Goal: Task Accomplishment & Management: Manage account settings

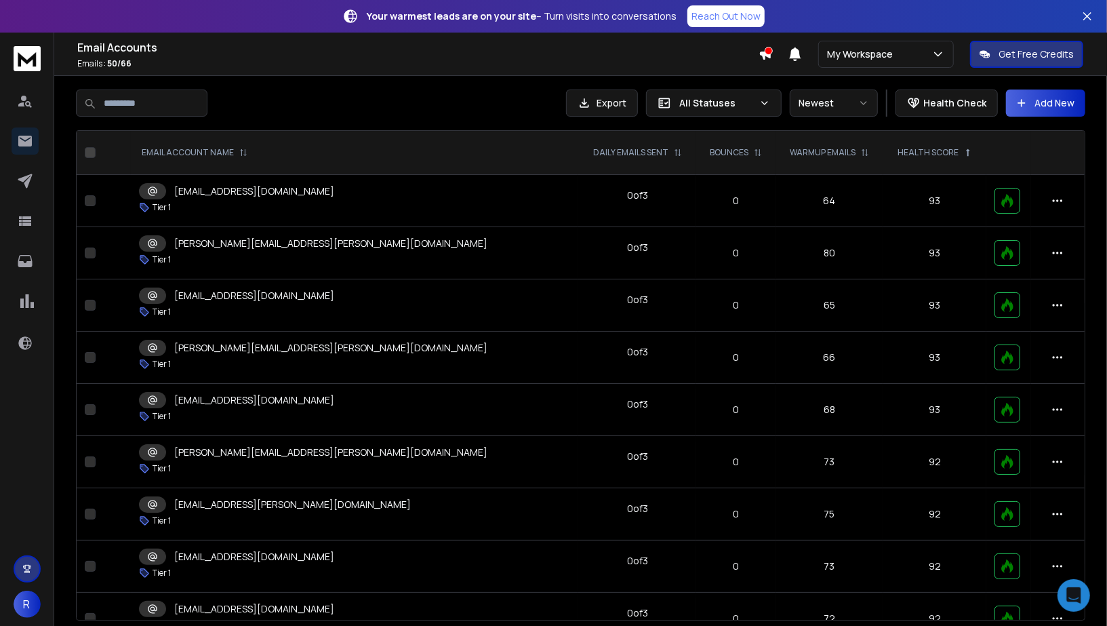
click at [708, 98] on p "All Statuses" at bounding box center [716, 103] width 75 height 14
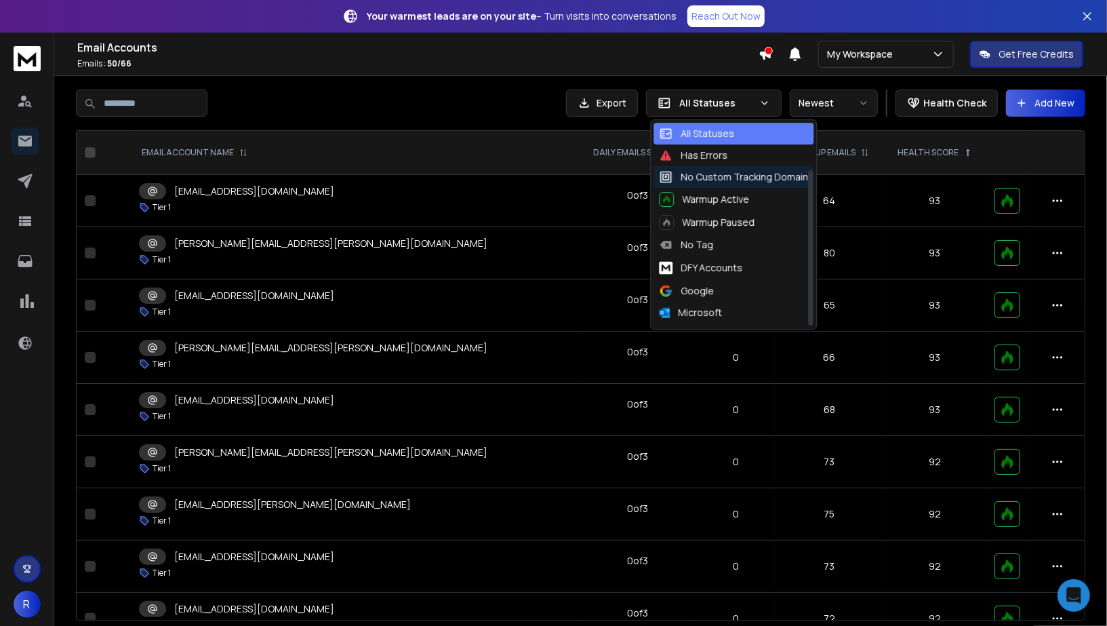
scroll to position [61, 0]
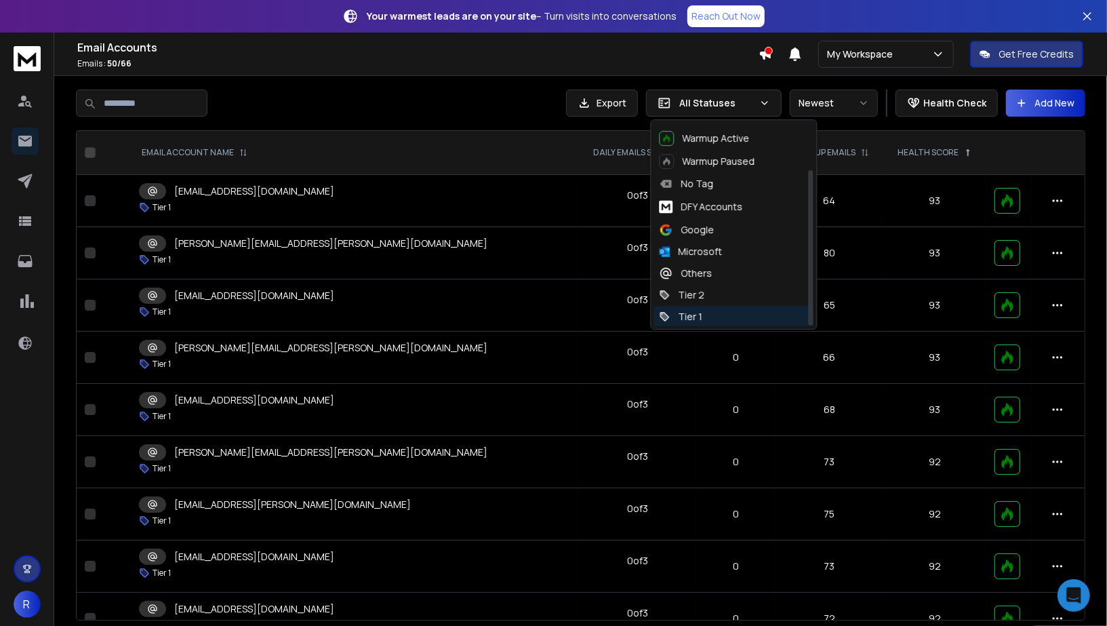
click at [700, 313] on div "Tier 1" at bounding box center [733, 317] width 160 height 22
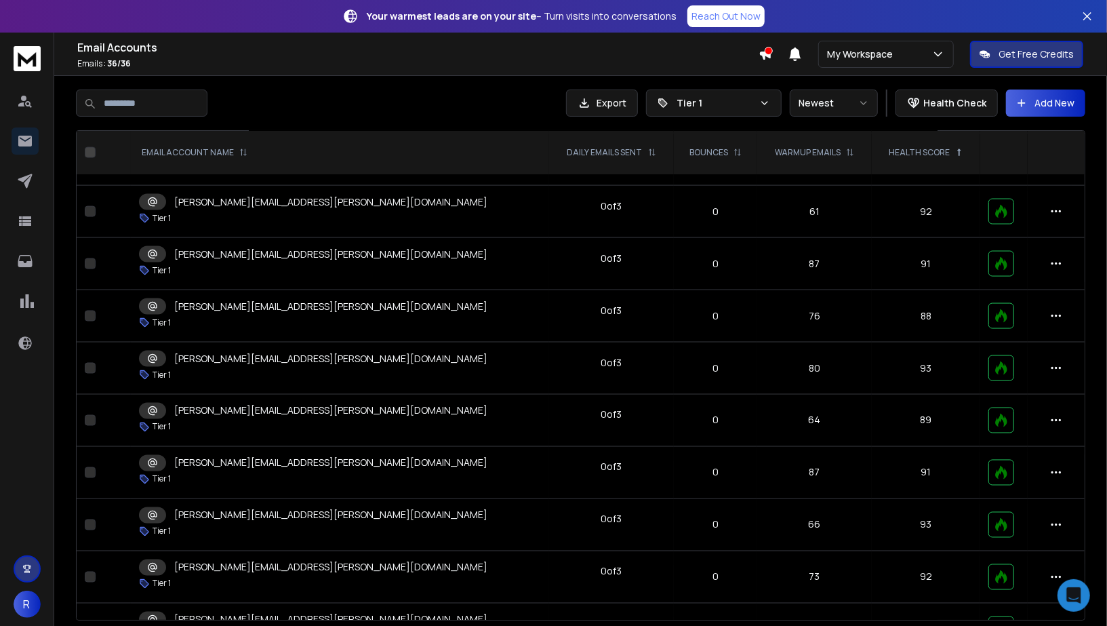
scroll to position [1432, 0]
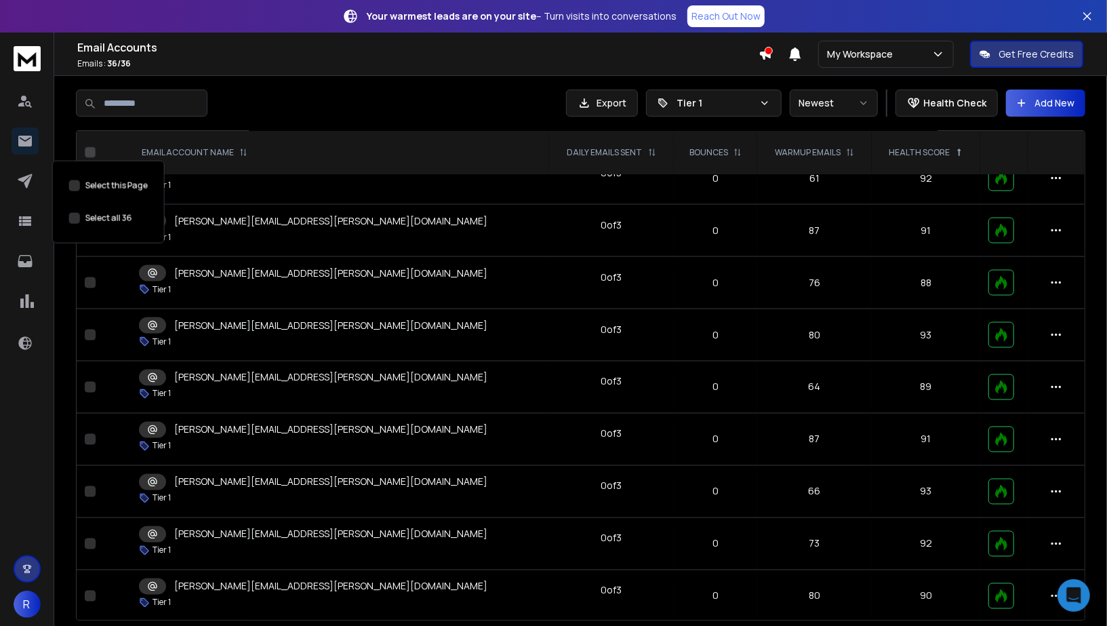
click at [89, 155] on button "Select this Page" at bounding box center [90, 152] width 11 height 11
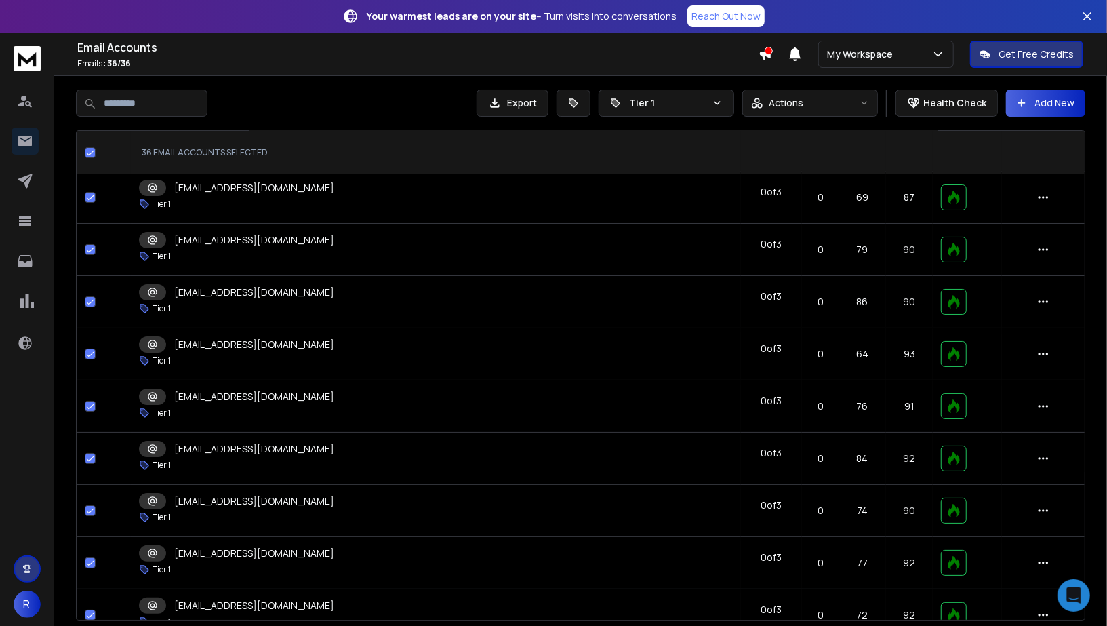
scroll to position [0, 0]
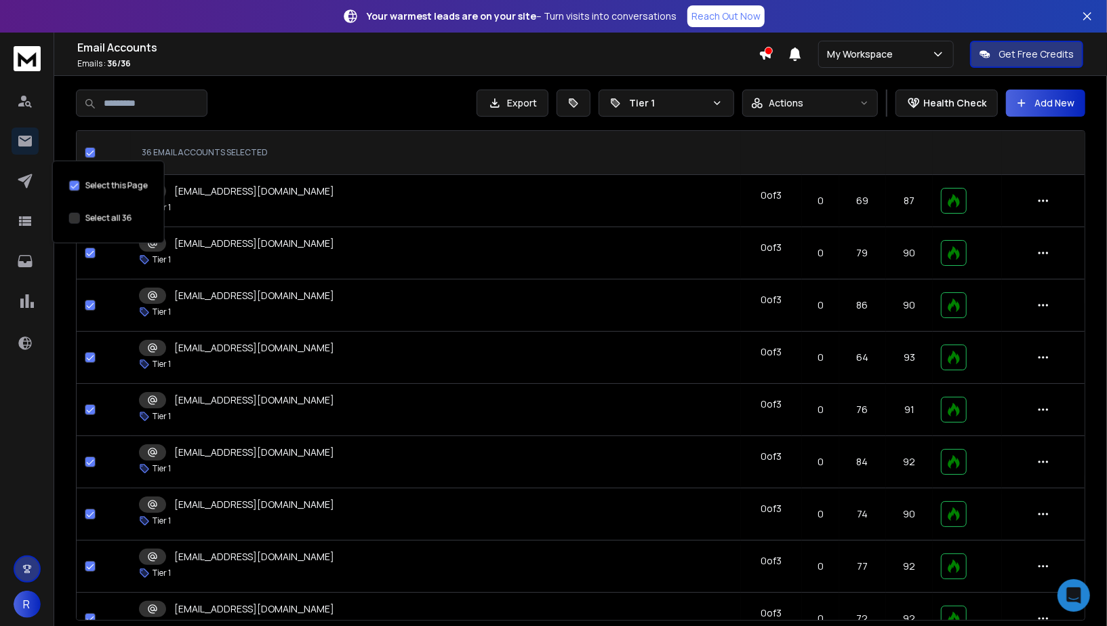
click at [93, 155] on button "Select this Page" at bounding box center [90, 152] width 11 height 11
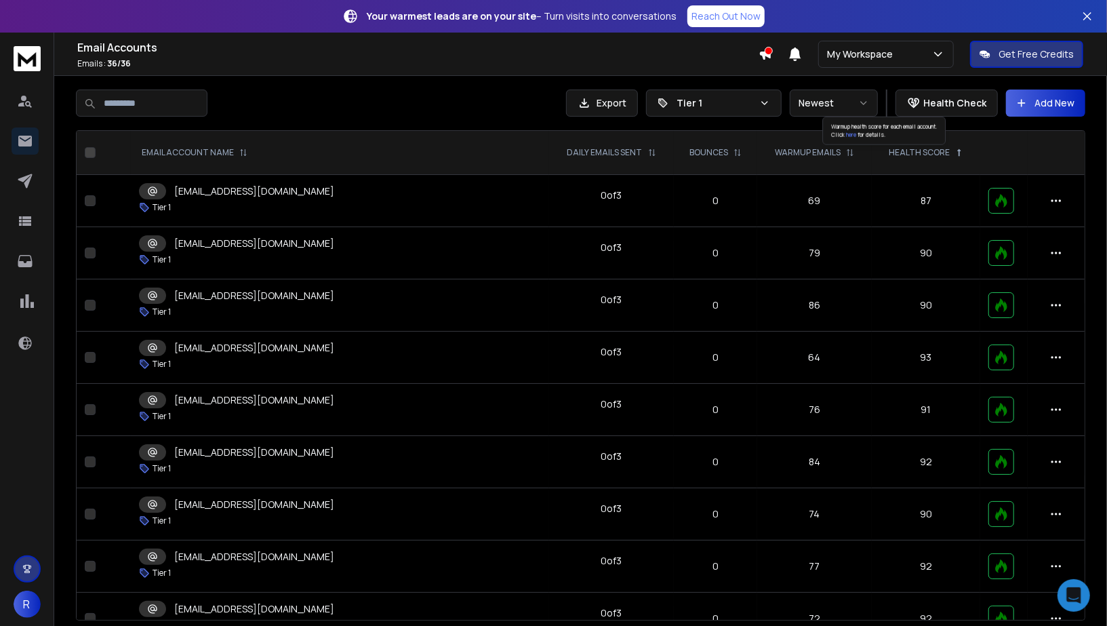
click at [890, 155] on p "HEALTH SCORE" at bounding box center [919, 152] width 61 height 11
click at [893, 148] on p "HEALTH SCORE" at bounding box center [919, 152] width 61 height 11
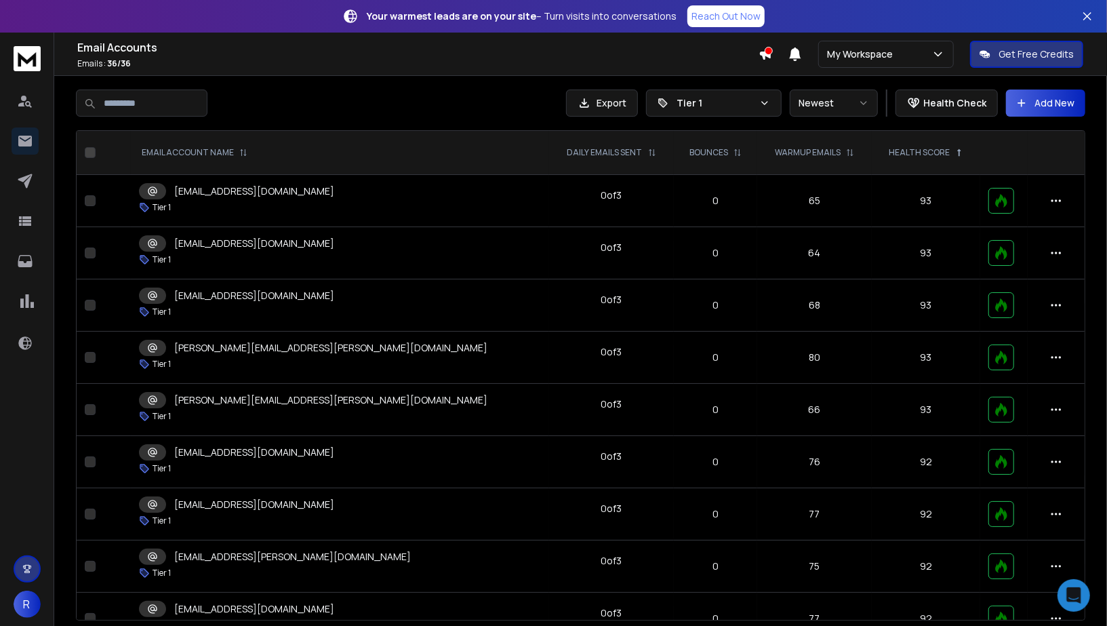
click at [775, 209] on td "65" at bounding box center [814, 201] width 114 height 52
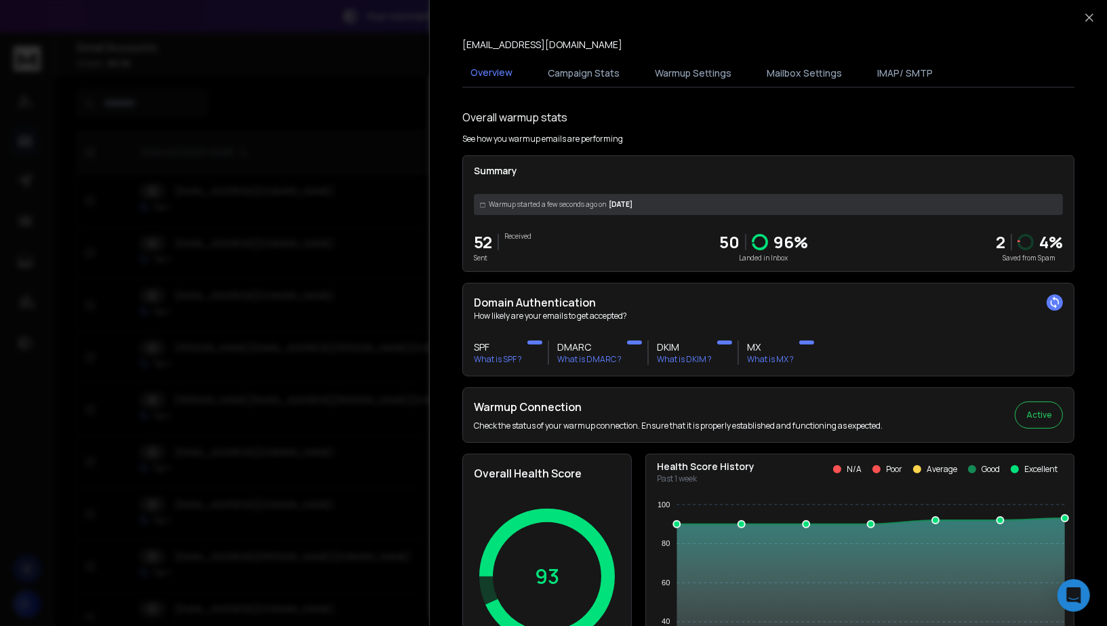
click at [681, 68] on button "Warmup Settings" at bounding box center [693, 73] width 93 height 30
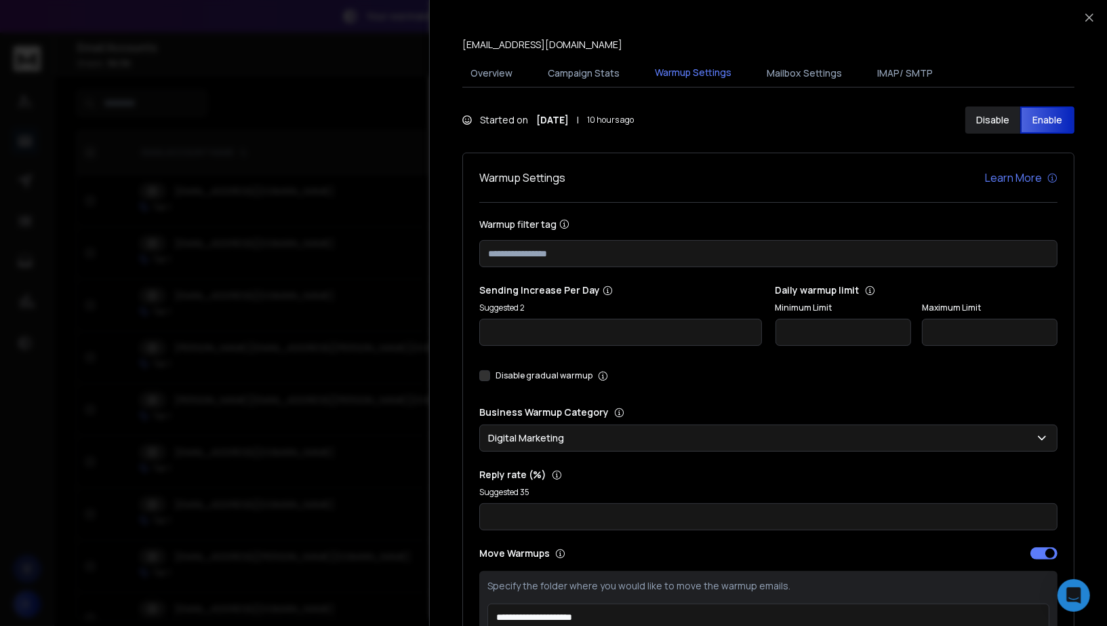
click at [489, 70] on button "Overview" at bounding box center [491, 73] width 58 height 30
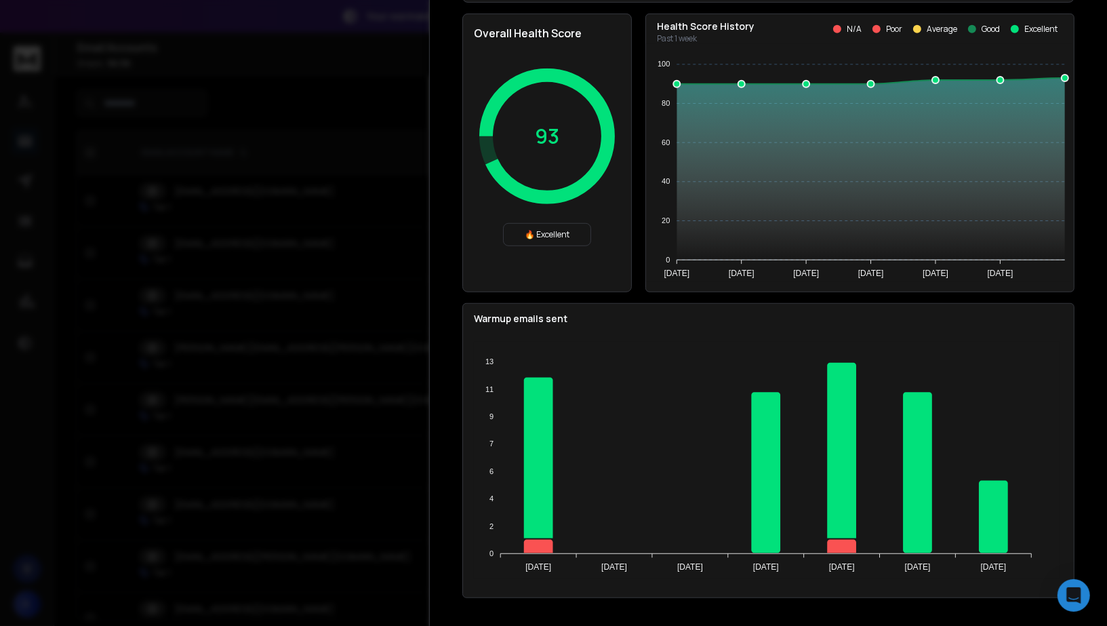
scroll to position [479, 0]
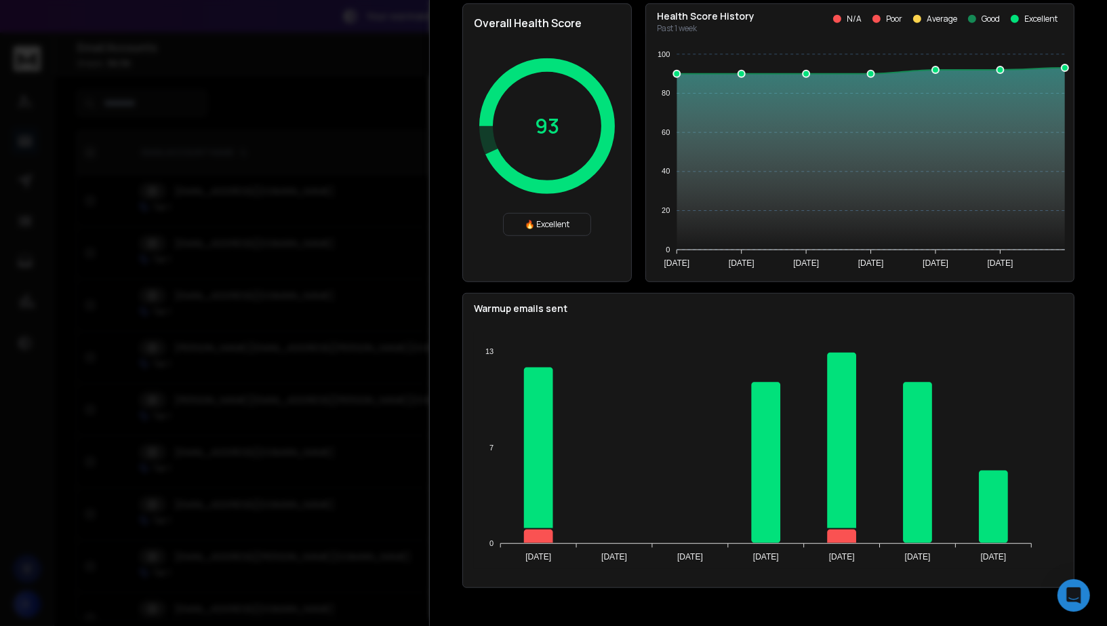
click at [376, 243] on div at bounding box center [553, 313] width 1107 height 626
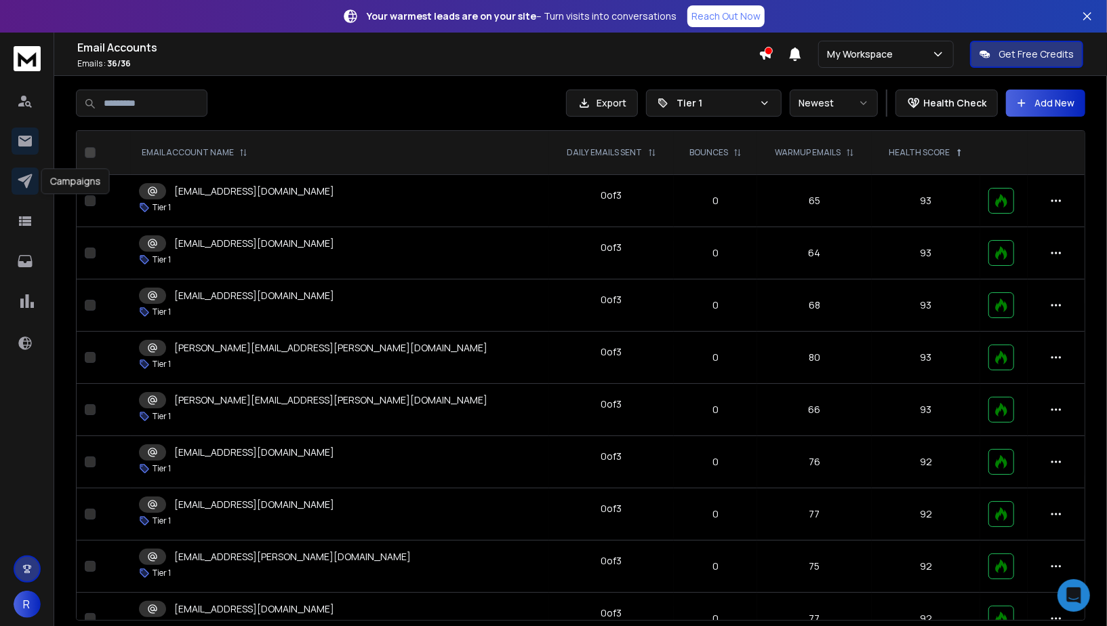
click at [20, 178] on icon at bounding box center [25, 181] width 14 height 14
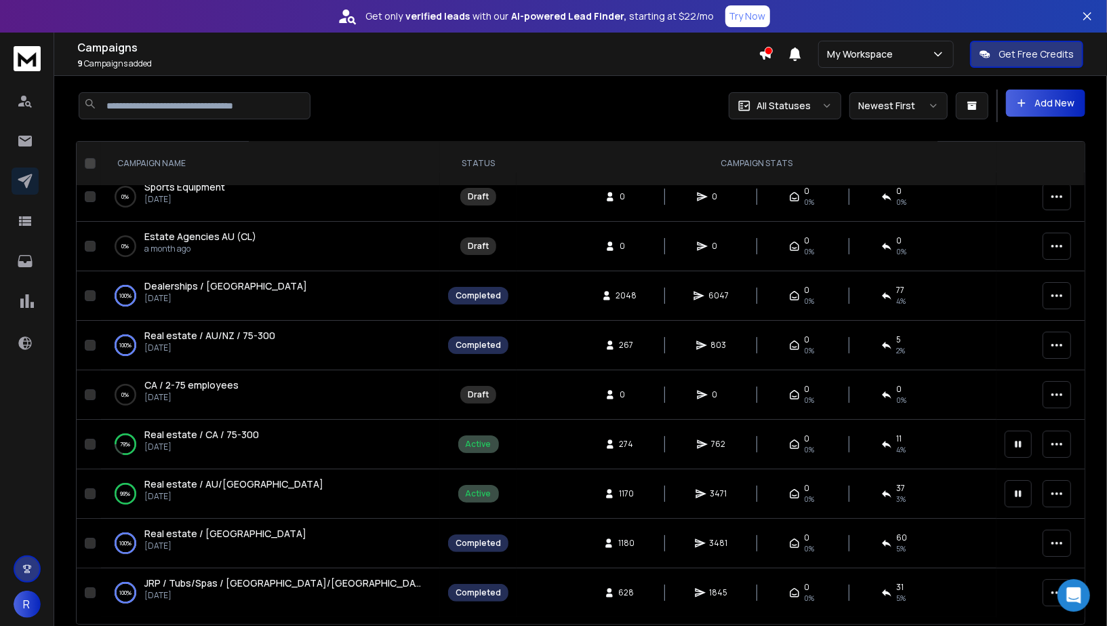
scroll to position [11, 0]
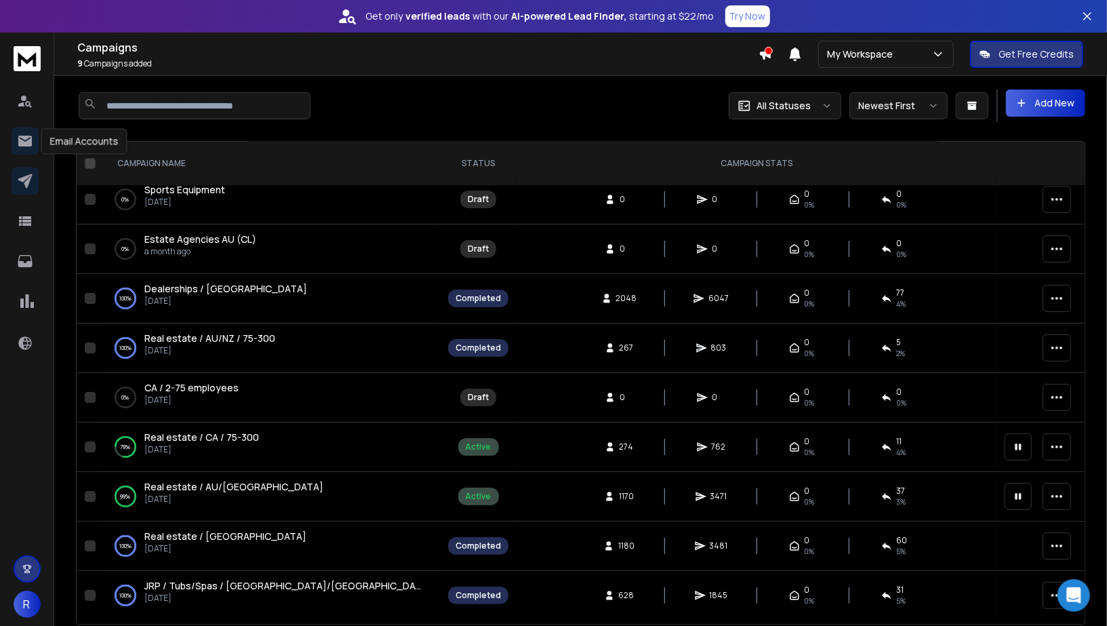
click at [26, 150] on link at bounding box center [25, 140] width 27 height 27
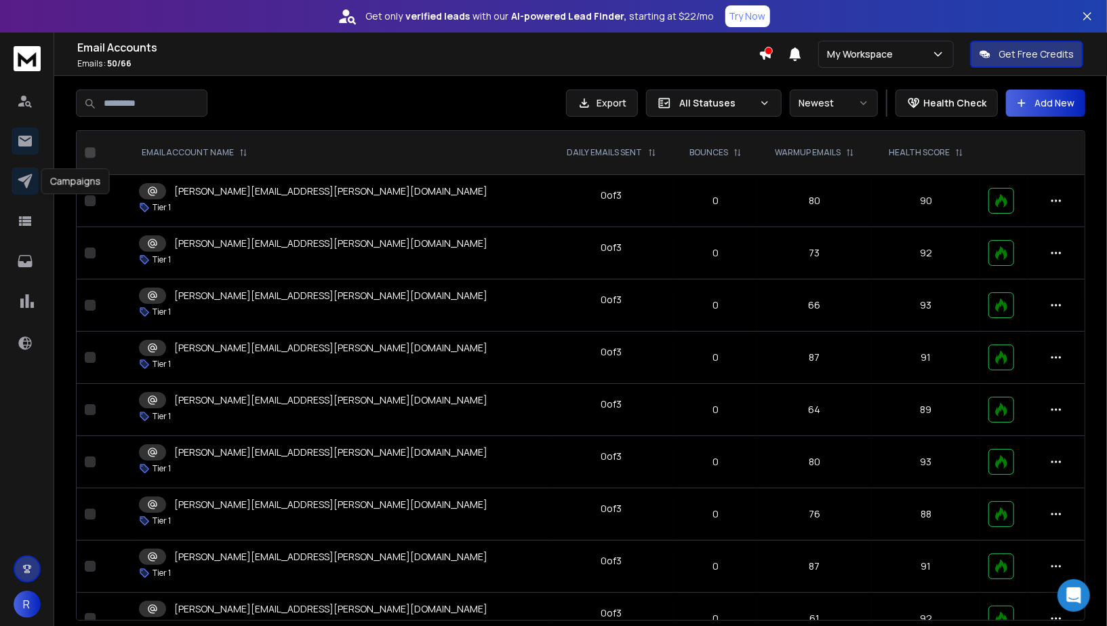
click at [24, 173] on icon at bounding box center [25, 181] width 16 height 16
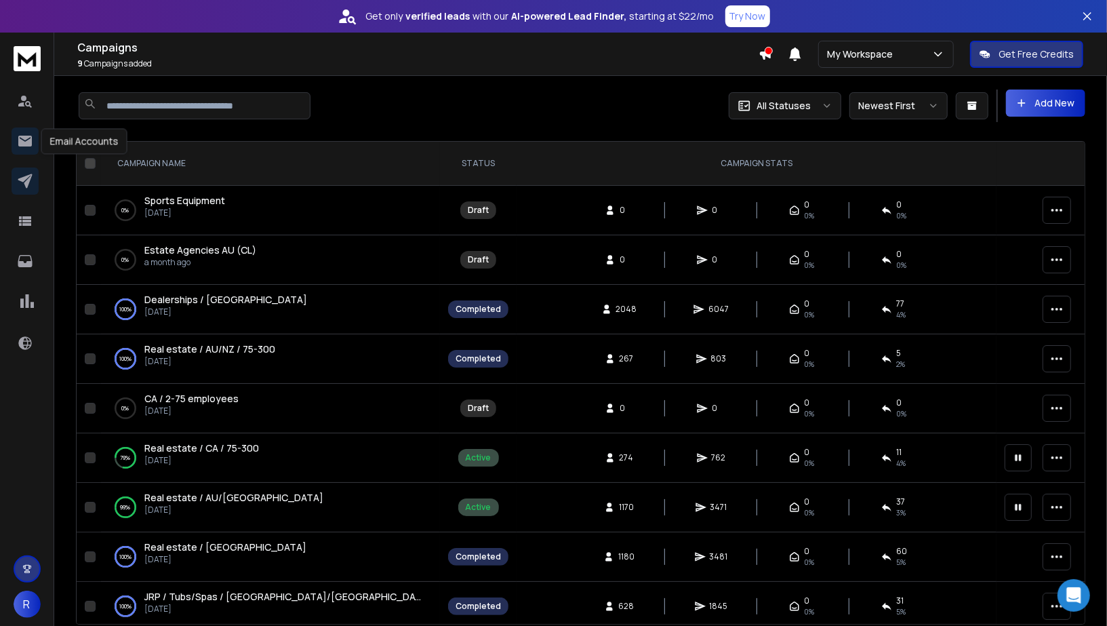
click at [26, 145] on icon at bounding box center [25, 141] width 14 height 11
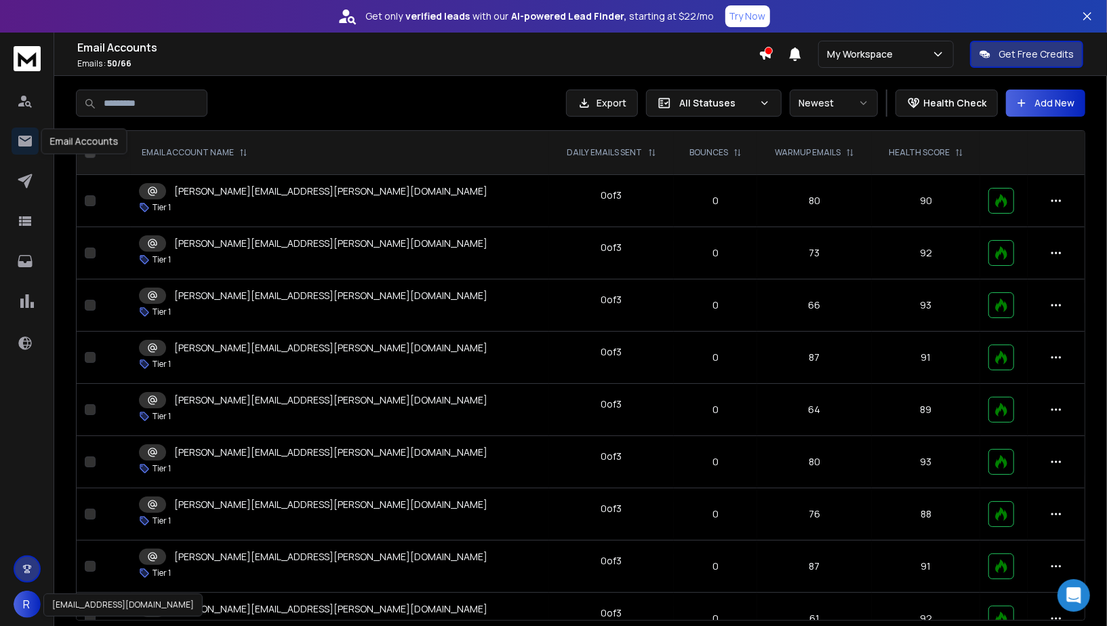
click at [26, 612] on span "R" at bounding box center [27, 603] width 27 height 27
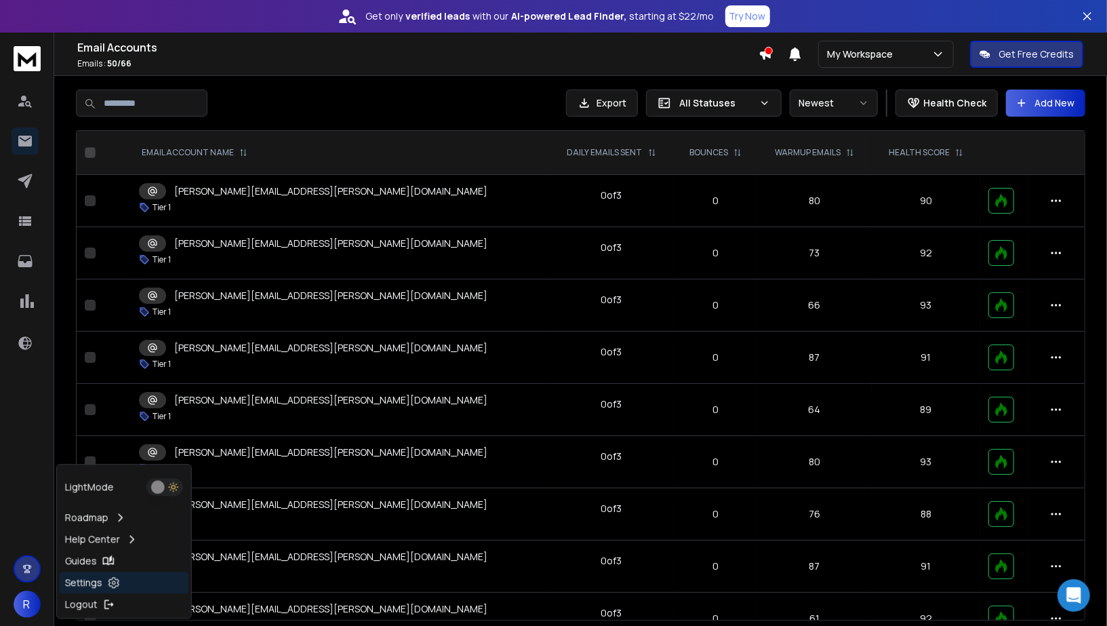
click at [95, 584] on p "Settings" at bounding box center [83, 582] width 37 height 14
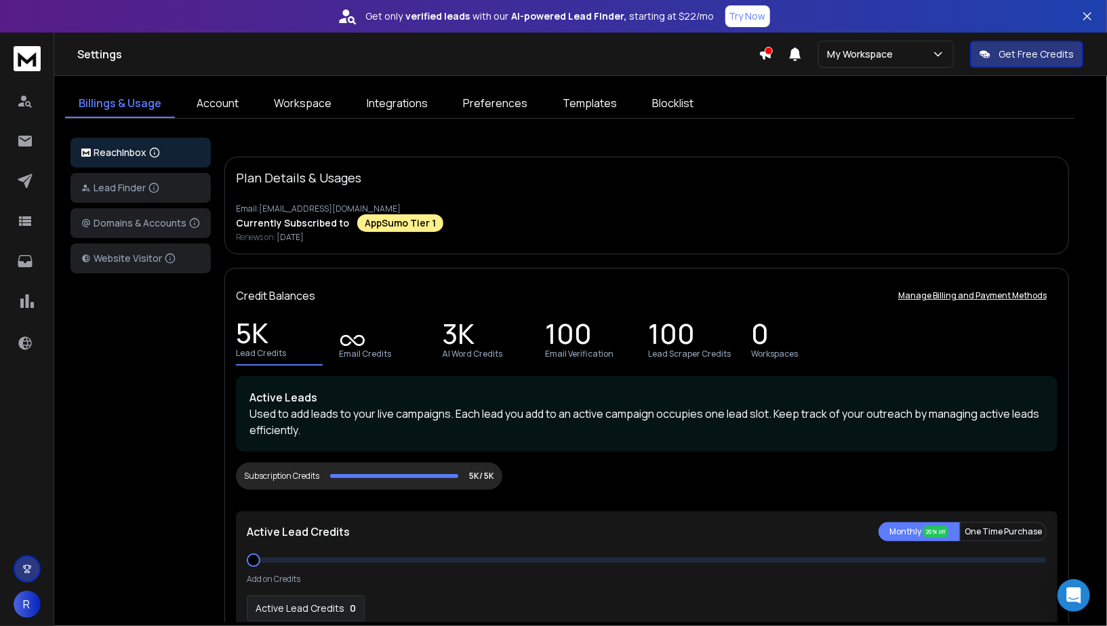
click at [222, 100] on link "Account" at bounding box center [217, 103] width 69 height 28
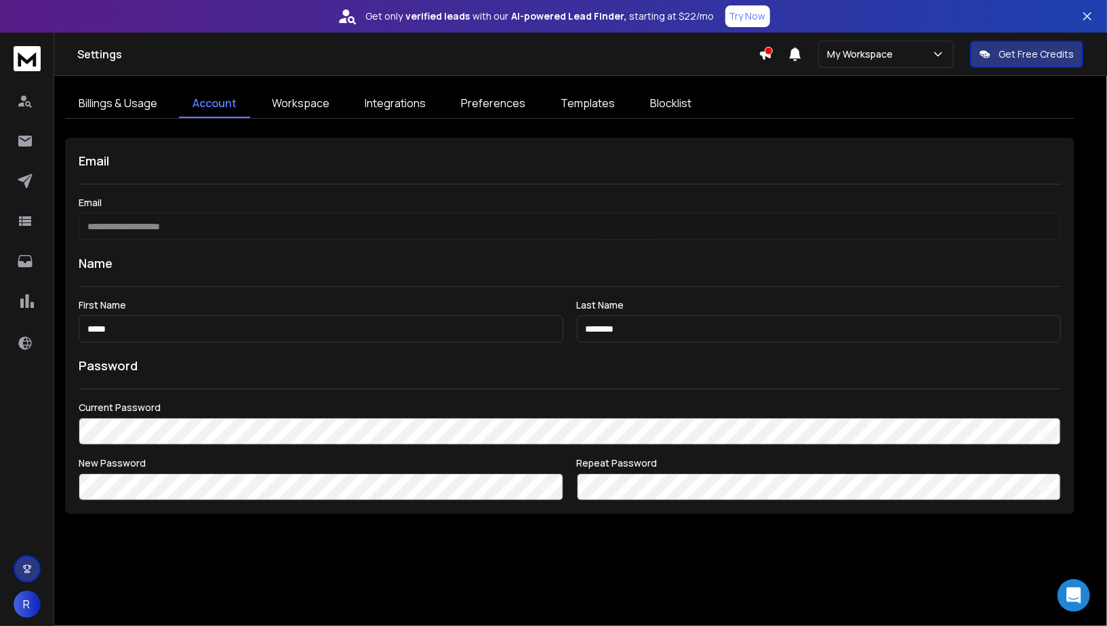
click at [136, 103] on link "Billings & Usage" at bounding box center [118, 103] width 106 height 28
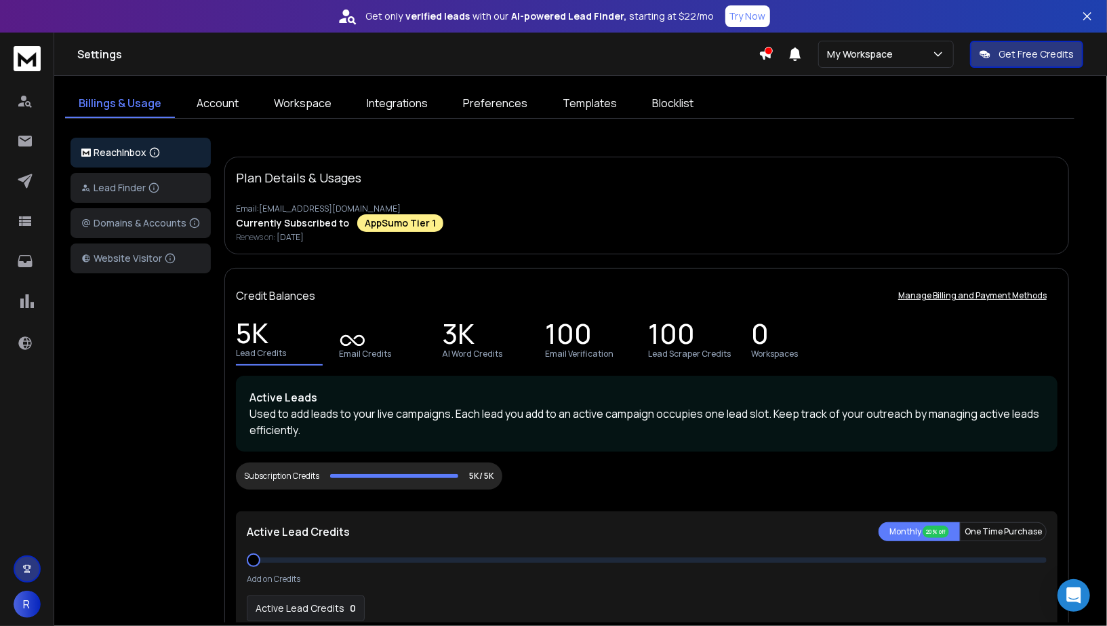
click at [169, 184] on button "Lead Finder" at bounding box center [140, 188] width 140 height 30
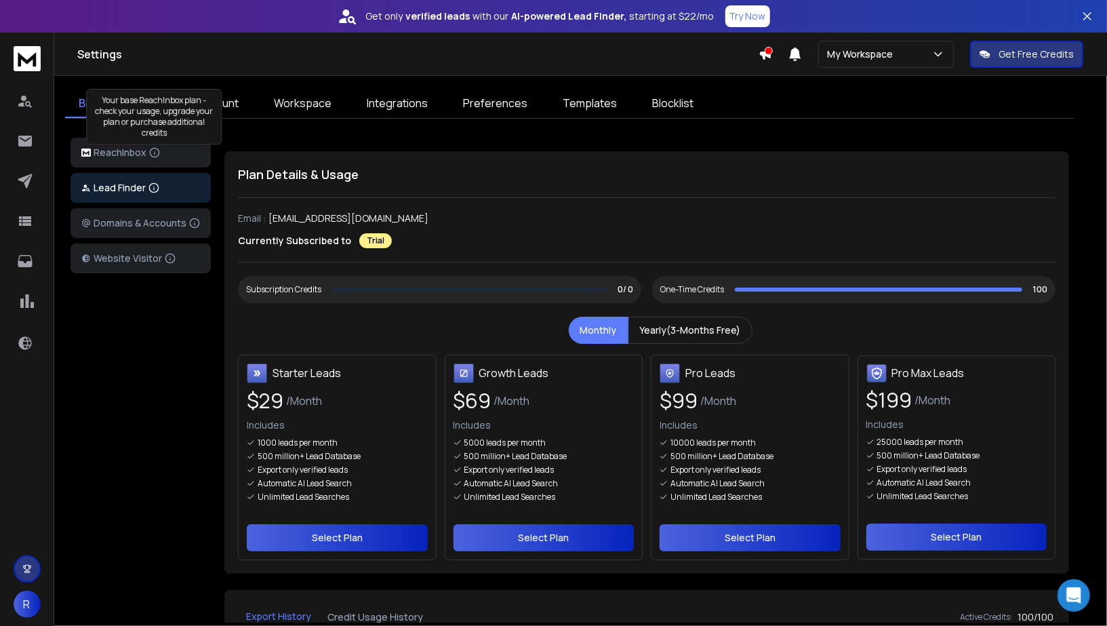
click at [121, 148] on button "ReachInbox" at bounding box center [140, 153] width 140 height 30
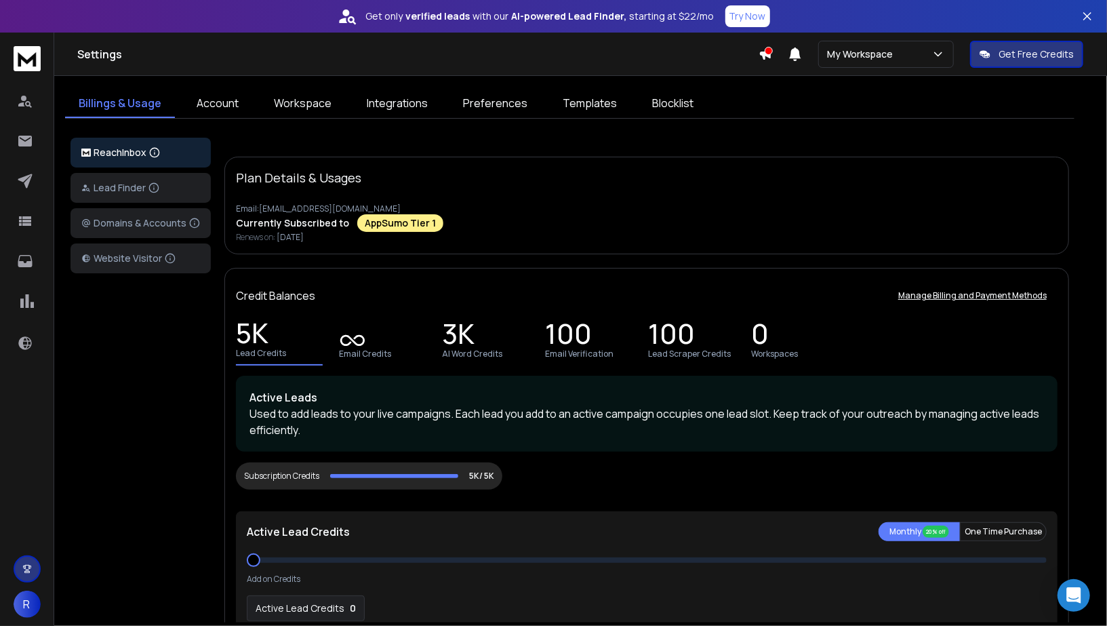
click at [232, 106] on link "Account" at bounding box center [217, 103] width 69 height 28
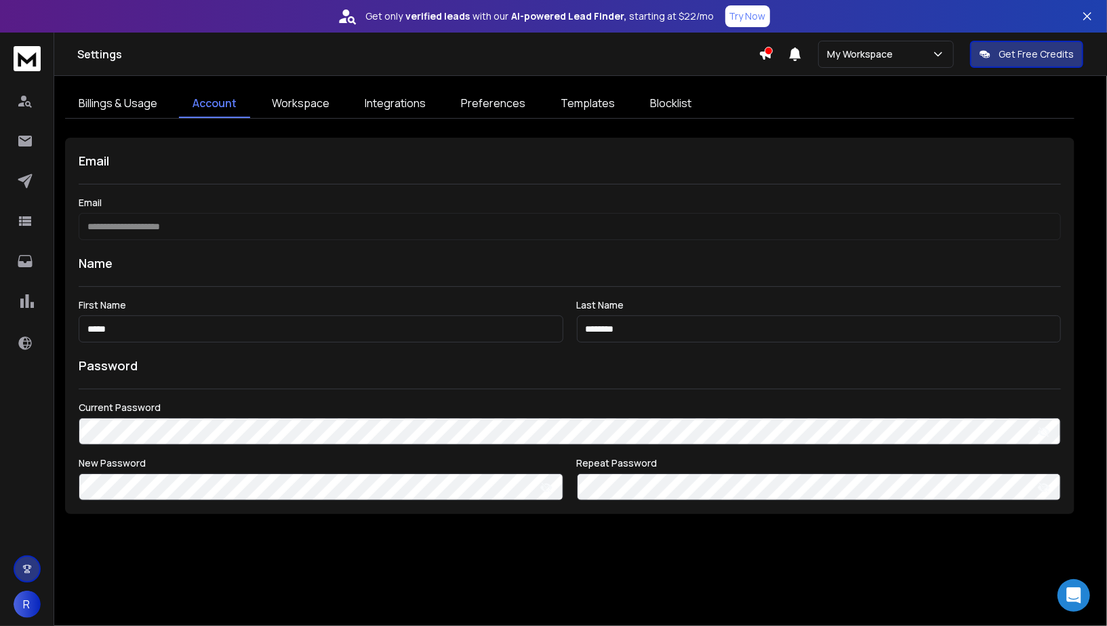
click at [297, 104] on link "Workspace" at bounding box center [300, 103] width 85 height 28
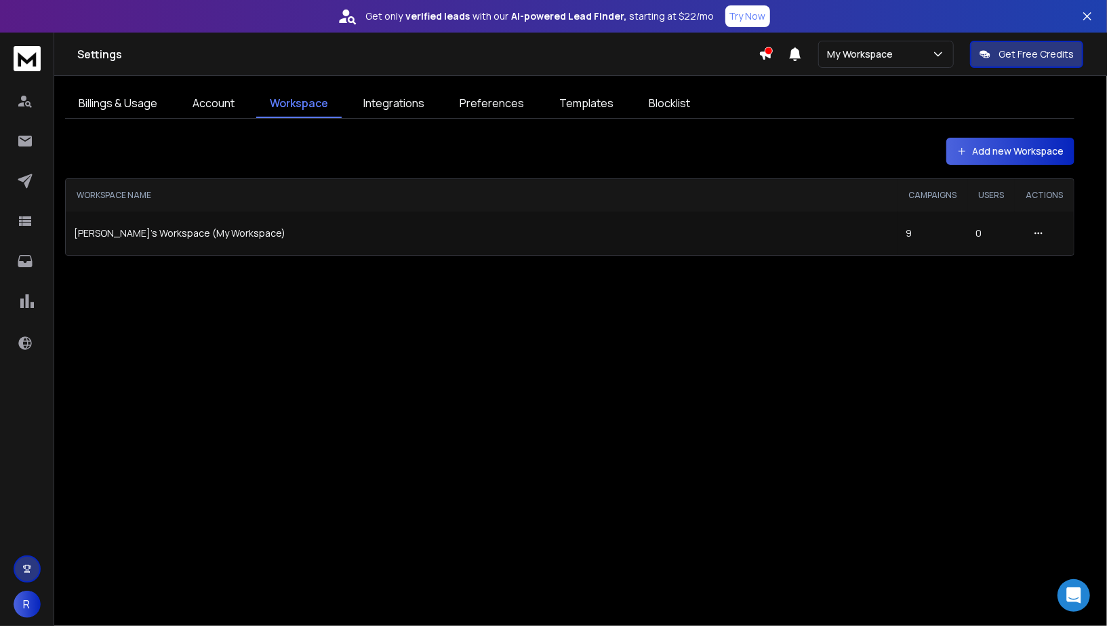
click at [828, 229] on td "Rohit's Workspace (My Workspace)" at bounding box center [482, 232] width 832 height 43
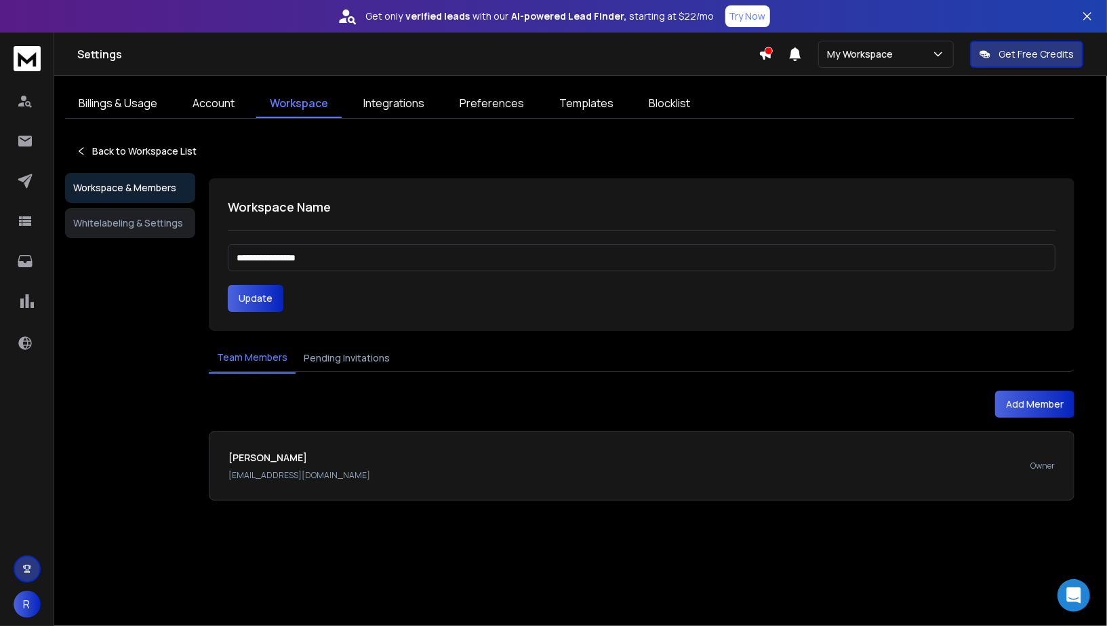
click at [140, 148] on p "Back to Workspace List" at bounding box center [144, 151] width 104 height 14
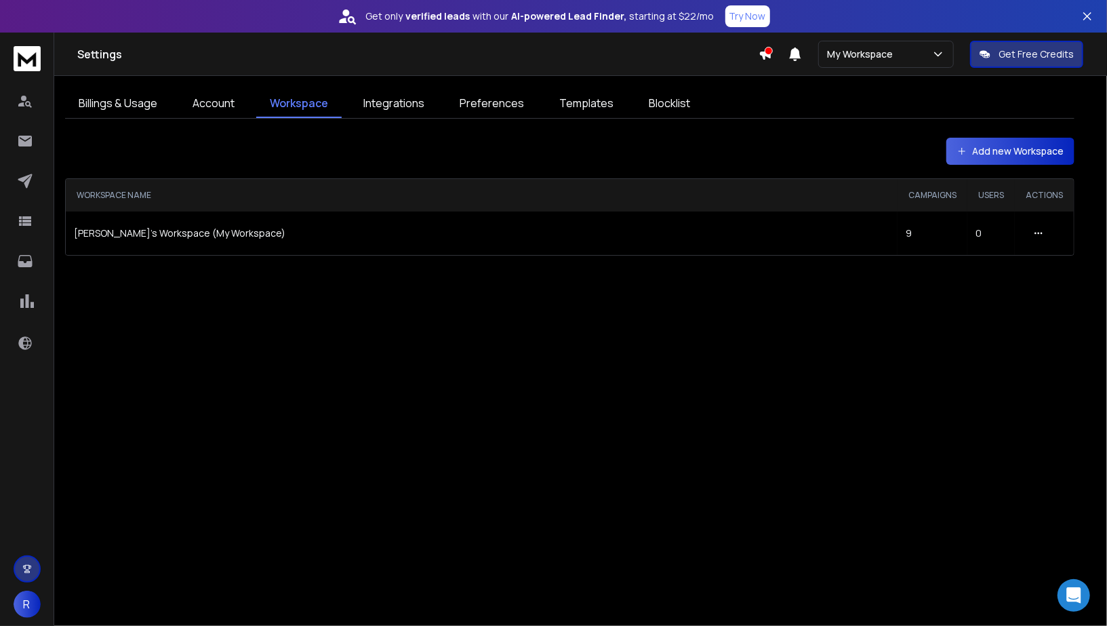
click at [1005, 159] on button "Add new Workspace" at bounding box center [1010, 151] width 128 height 27
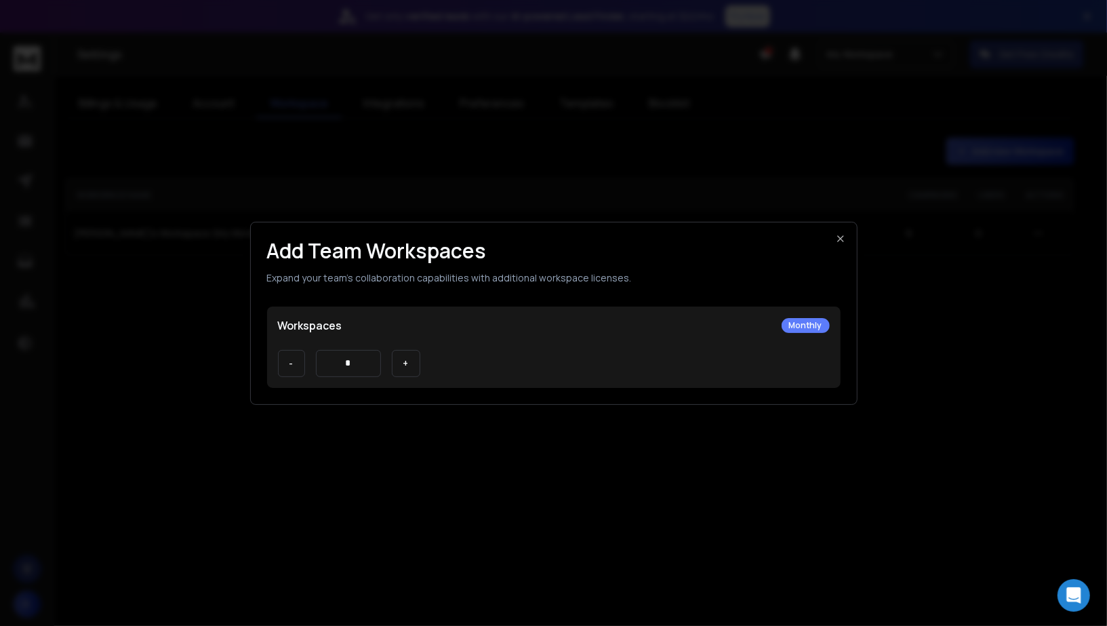
click at [460, 318] on div "Workspaces Monthly" at bounding box center [554, 325] width 552 height 16
click at [301, 327] on p "Workspaces" at bounding box center [310, 325] width 64 height 16
click at [399, 368] on button "+" at bounding box center [406, 363] width 28 height 27
type input "*"
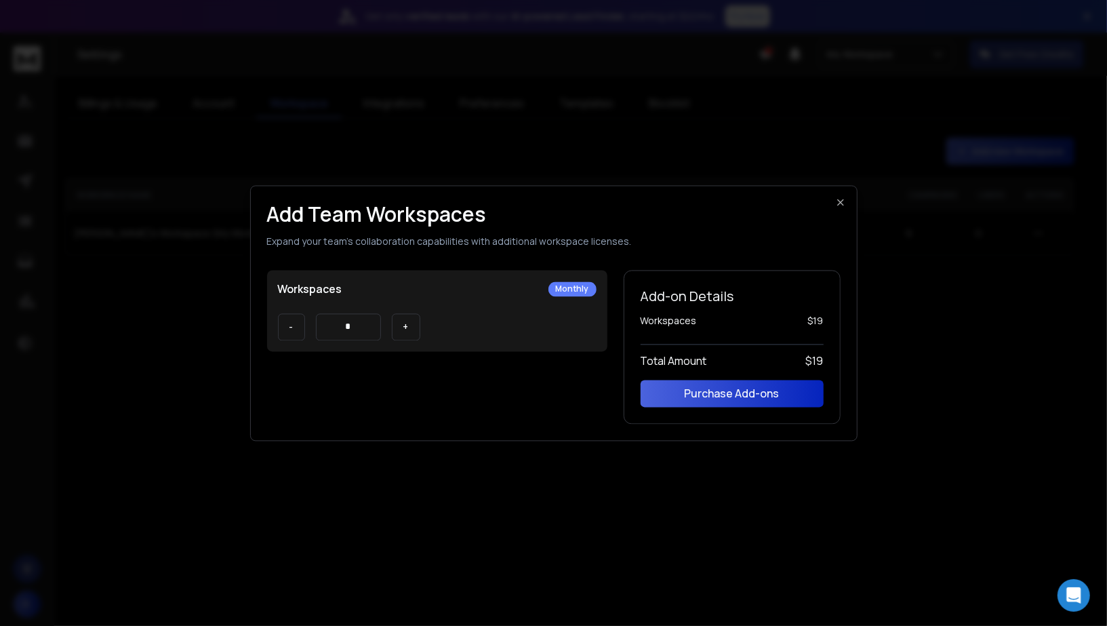
click at [841, 208] on div "Dialog Title Add Team Workspaces Expand your team's collaboration capabilities …" at bounding box center [553, 313] width 607 height 256
click at [841, 201] on icon "button" at bounding box center [840, 201] width 5 height 5
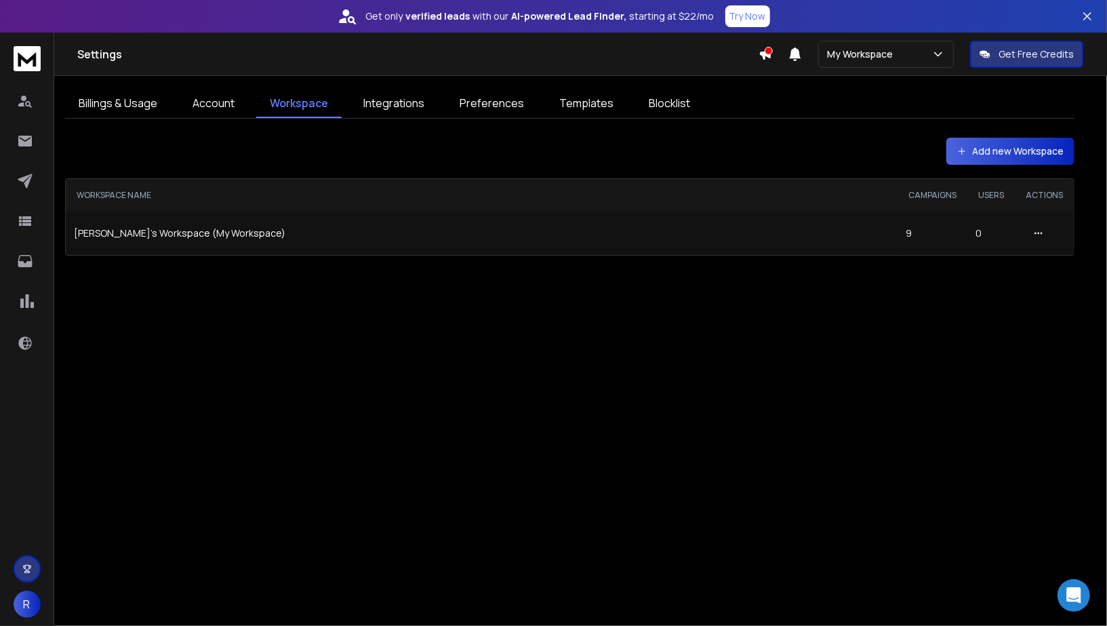
click at [462, 220] on td "Rohit's Workspace (My Workspace)" at bounding box center [482, 232] width 832 height 43
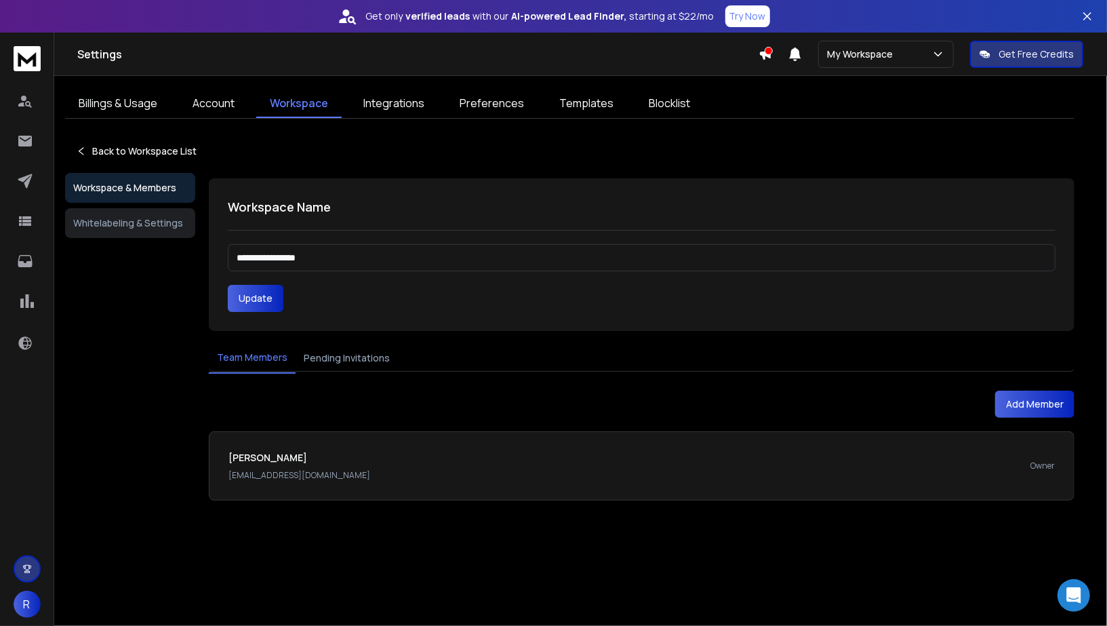
click at [1046, 402] on button "Add Member" at bounding box center [1034, 403] width 79 height 27
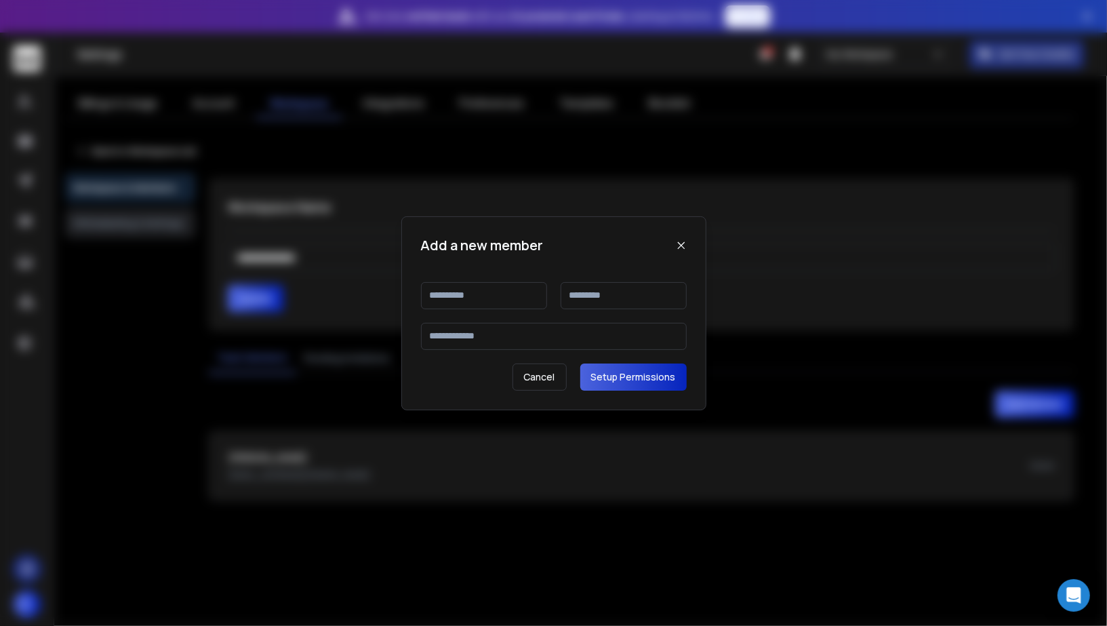
click at [494, 297] on input at bounding box center [484, 295] width 126 height 27
type input "*****"
click at [607, 301] on input at bounding box center [624, 295] width 126 height 27
click at [494, 336] on input at bounding box center [554, 336] width 266 height 27
paste input "**********"
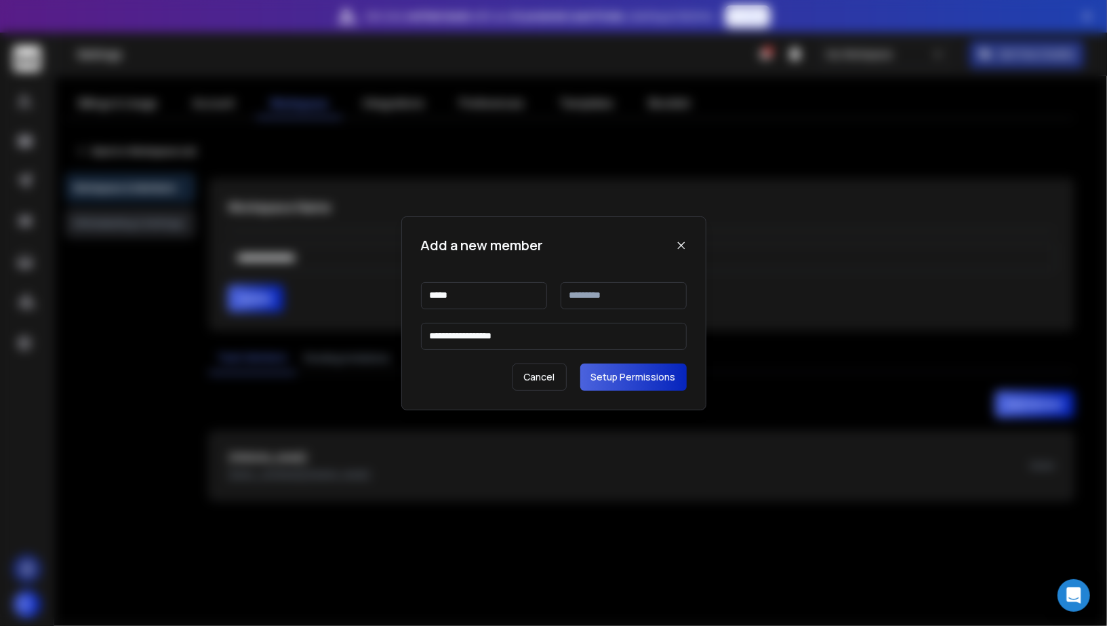
type input "**********"
click at [628, 378] on button "Setup Permissions" at bounding box center [633, 376] width 106 height 27
type input "****"
click at [644, 367] on button "Setup Permissions" at bounding box center [633, 376] width 106 height 27
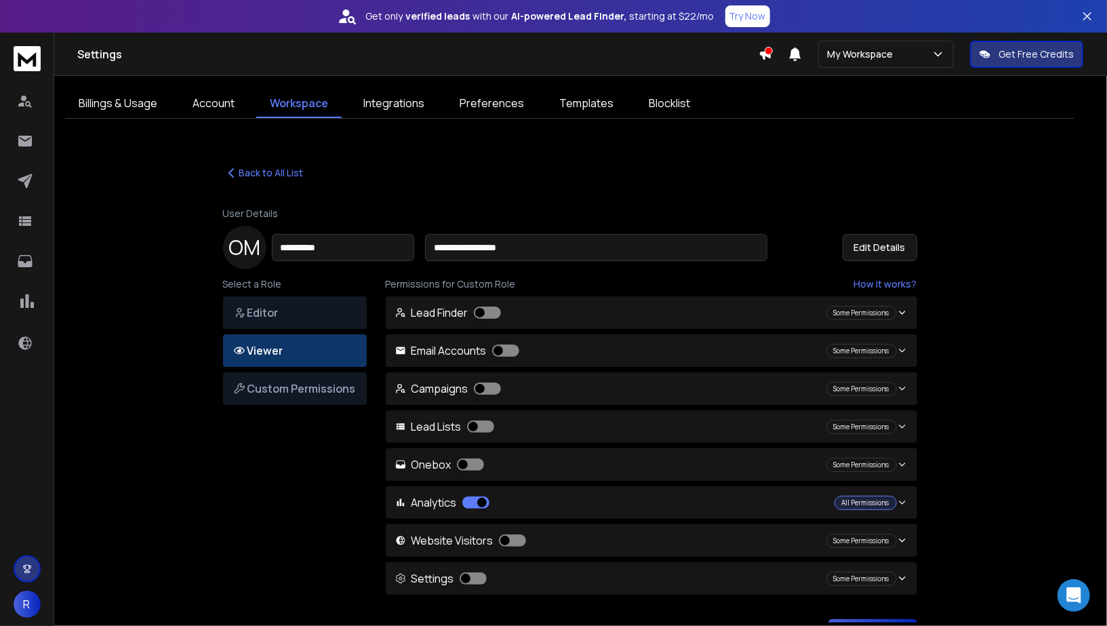
scroll to position [50, 0]
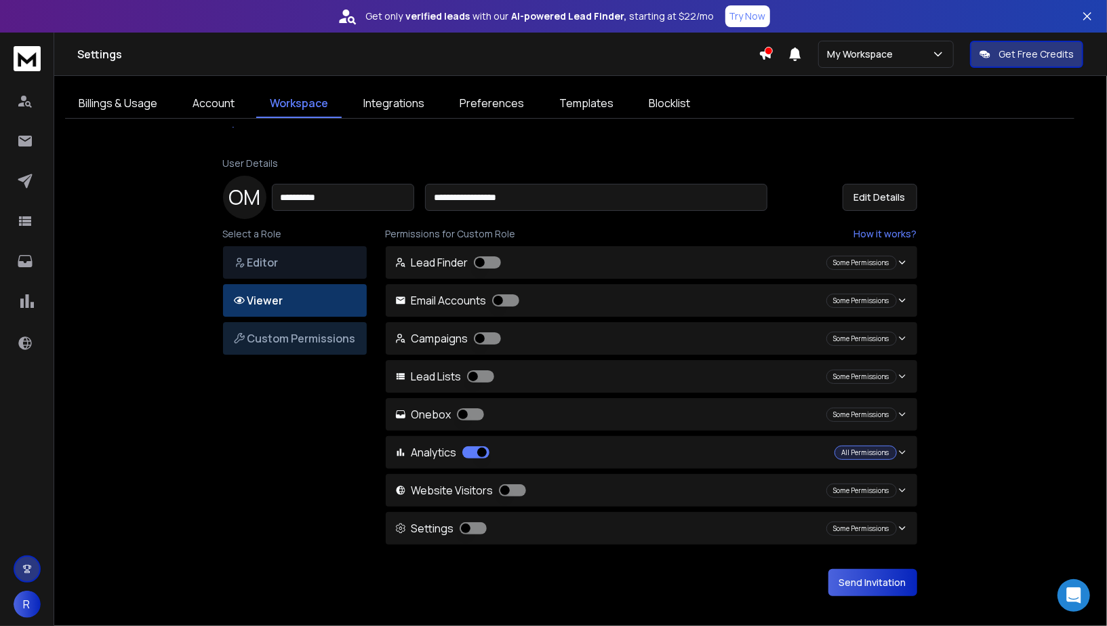
click at [307, 338] on p "Custom Permissions" at bounding box center [295, 338] width 122 height 16
click at [244, 338] on button "Custom Permissions" at bounding box center [238, 338] width 11 height 34
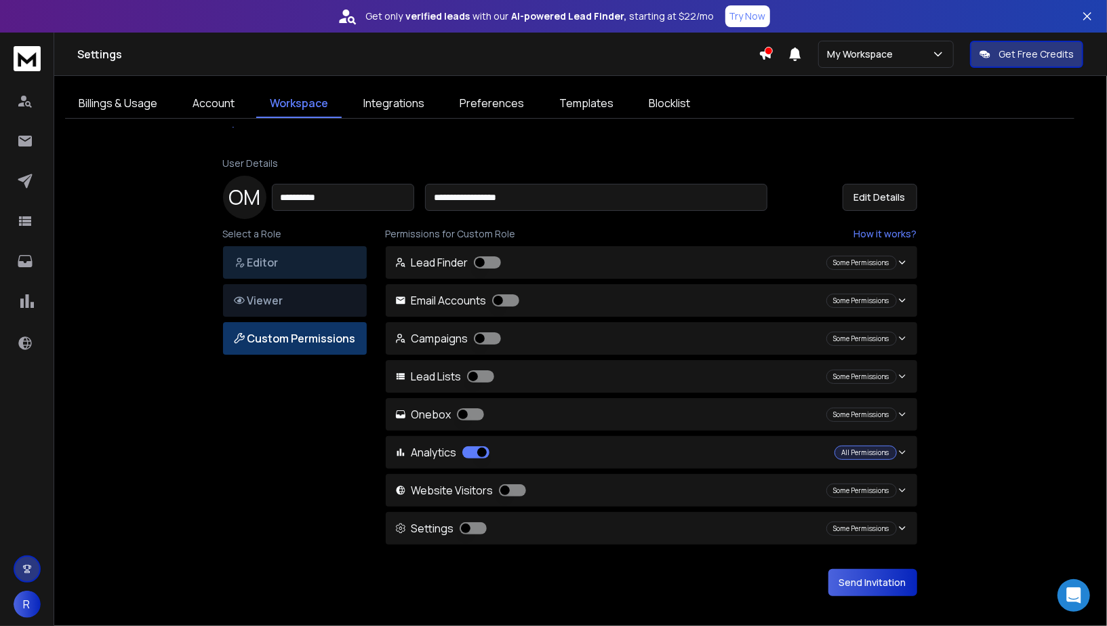
click at [314, 269] on p "Editor" at bounding box center [295, 262] width 122 height 16
click at [244, 269] on button "Editor" at bounding box center [238, 262] width 11 height 34
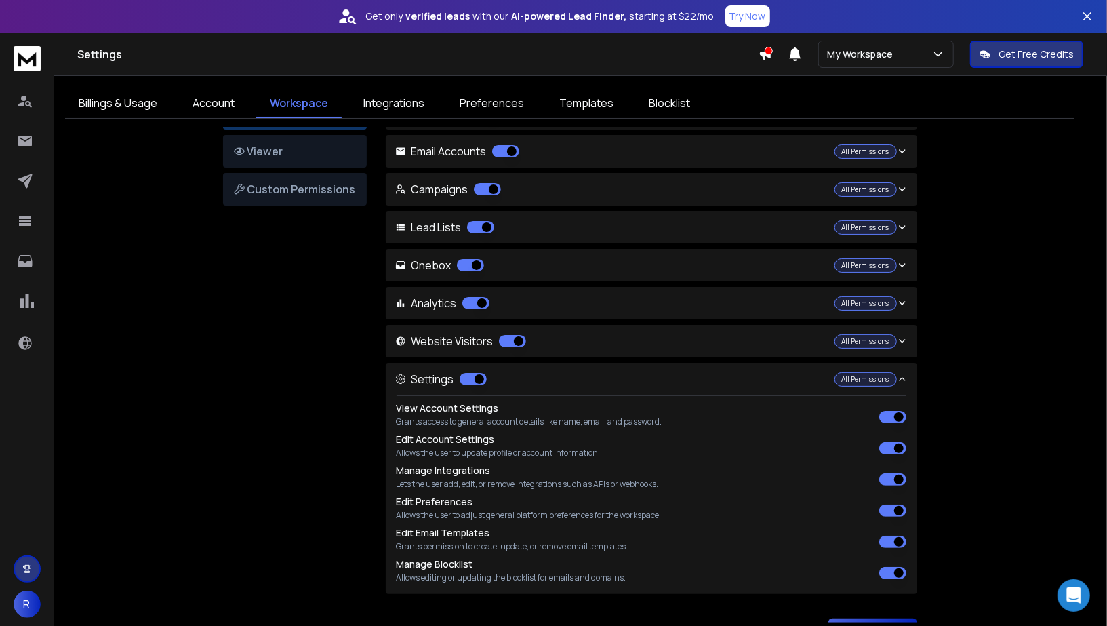
scroll to position [198, 0]
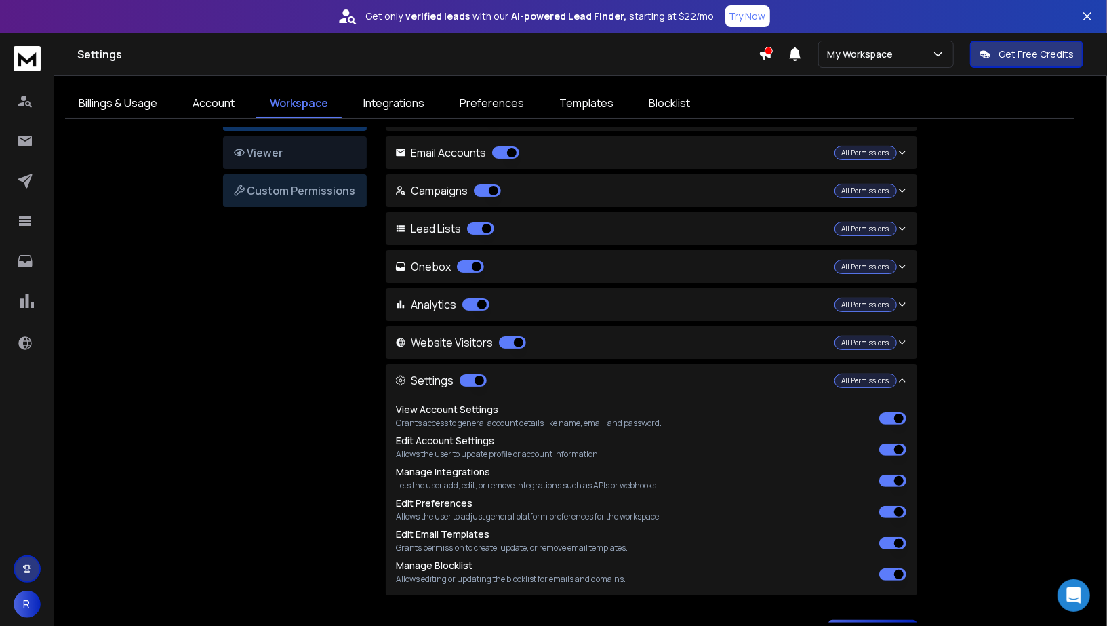
click at [311, 178] on div "Custom Permissions" at bounding box center [295, 190] width 144 height 33
click at [306, 171] on div "Editor Viewer Custom Permissions" at bounding box center [295, 152] width 144 height 108
click at [306, 178] on div "Custom Permissions" at bounding box center [295, 190] width 144 height 33
click at [306, 181] on div "Custom Permissions" at bounding box center [295, 190] width 144 height 33
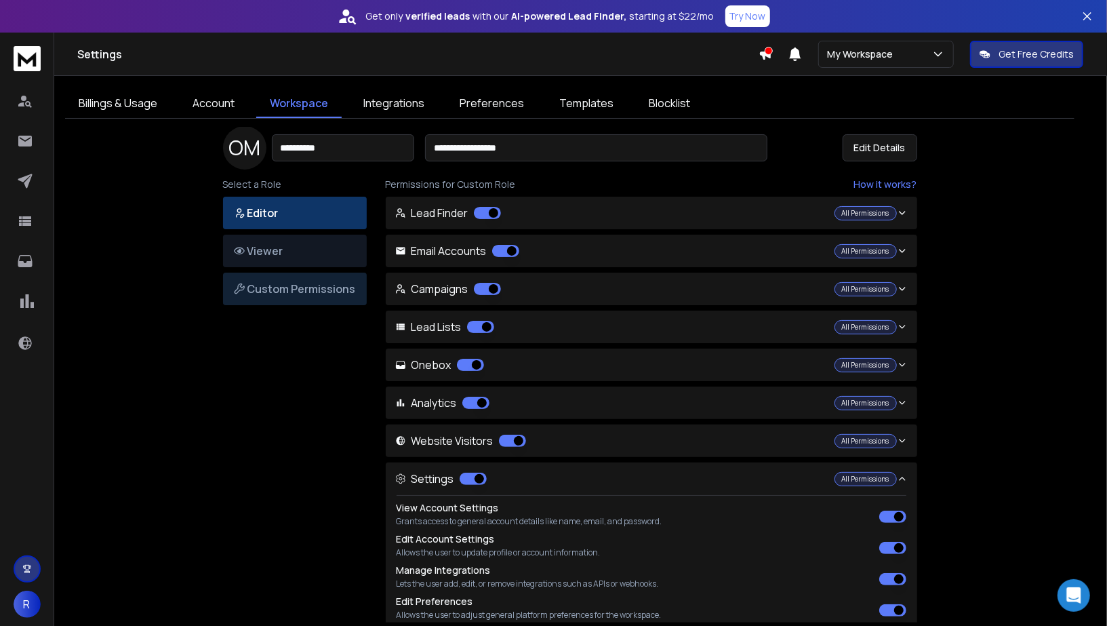
click at [291, 295] on p "Custom Permissions" at bounding box center [295, 289] width 122 height 16
click at [244, 295] on button "Custom Permissions" at bounding box center [238, 289] width 11 height 34
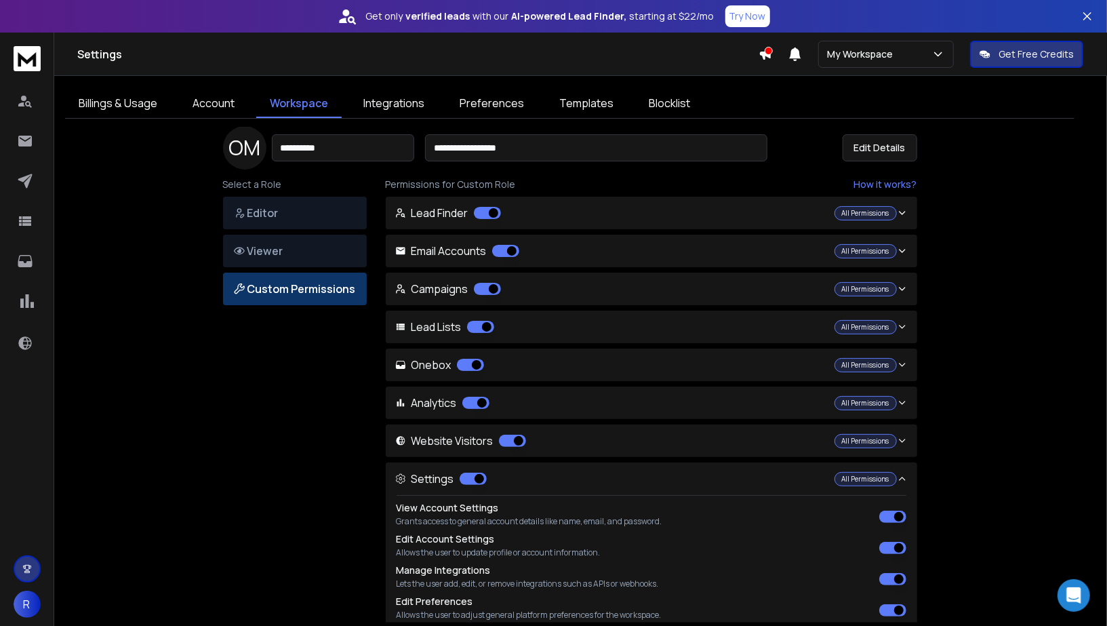
click at [489, 212] on button "button" at bounding box center [487, 213] width 27 height 12
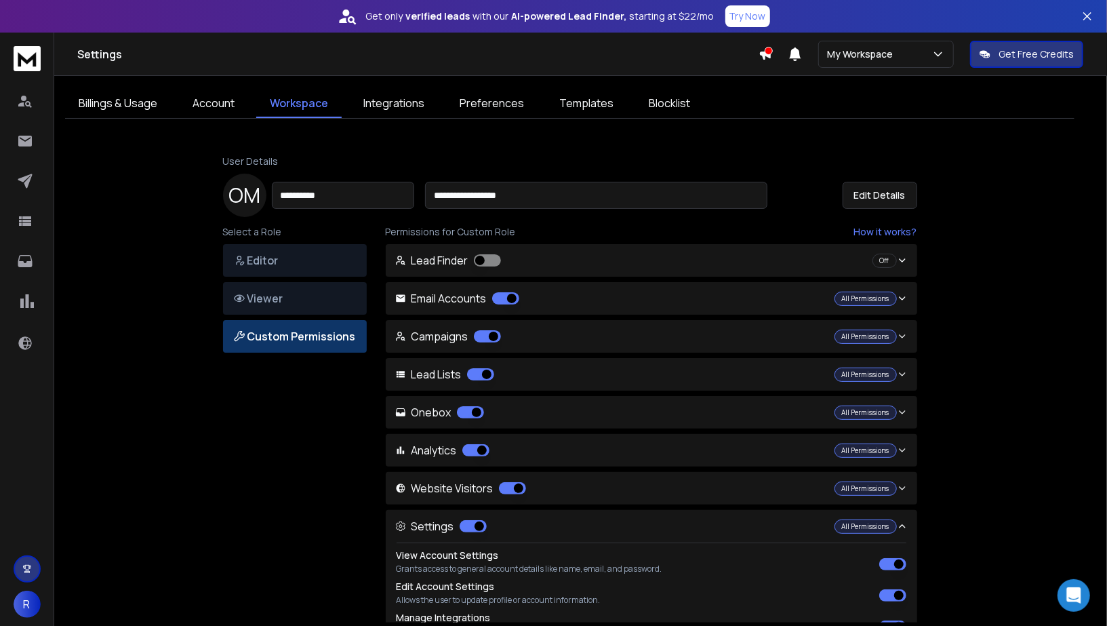
scroll to position [0, 0]
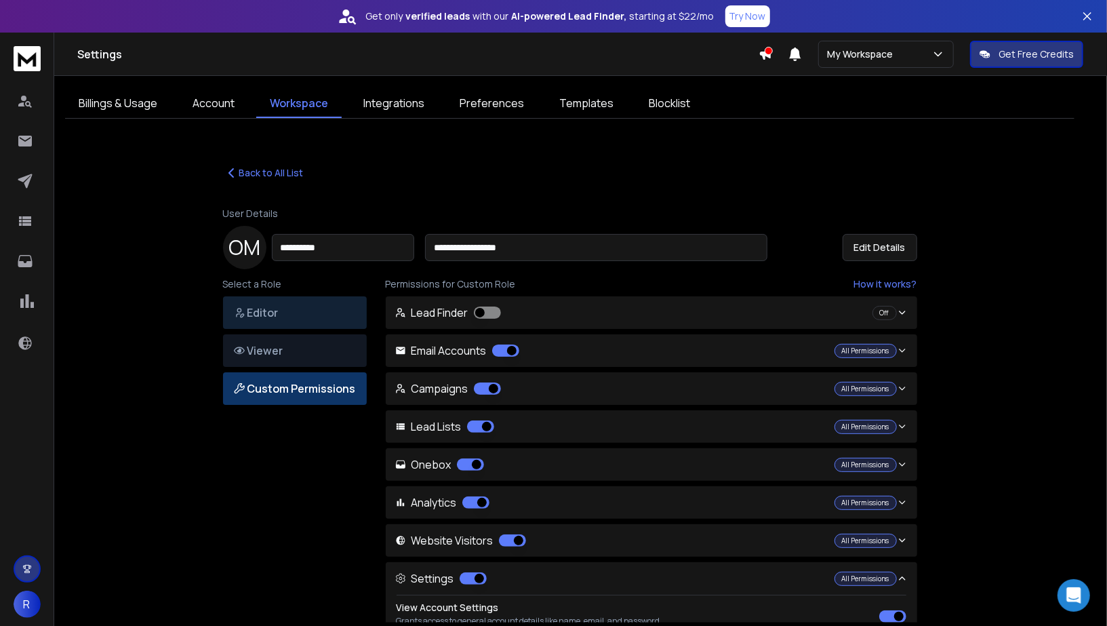
click at [304, 306] on p "Editor" at bounding box center [295, 312] width 122 height 16
click at [244, 306] on button "Editor" at bounding box center [238, 313] width 11 height 34
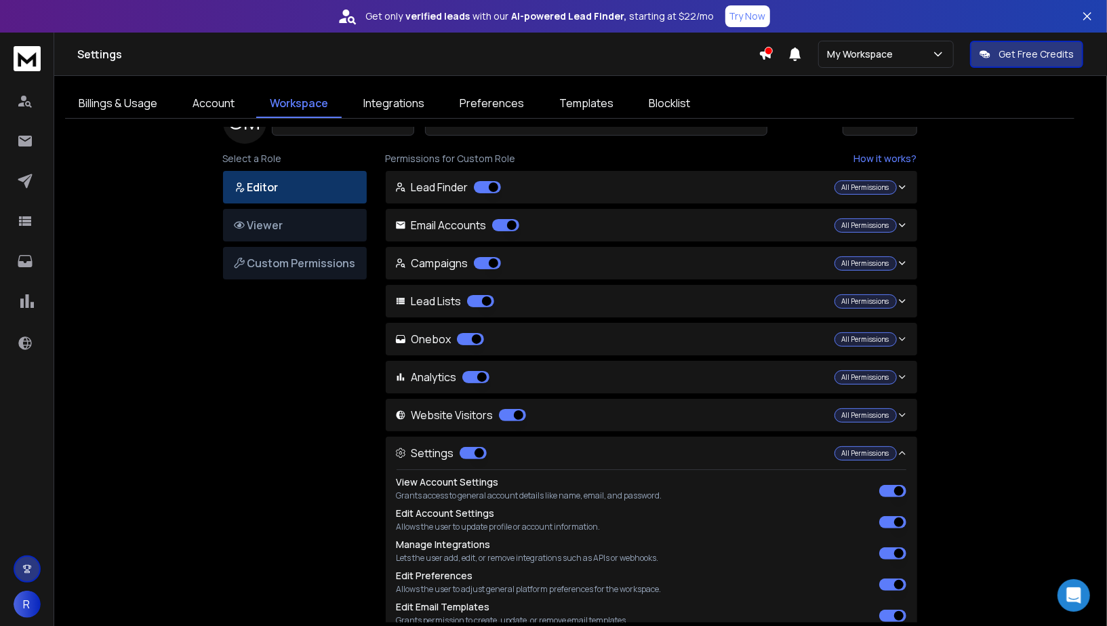
scroll to position [248, 0]
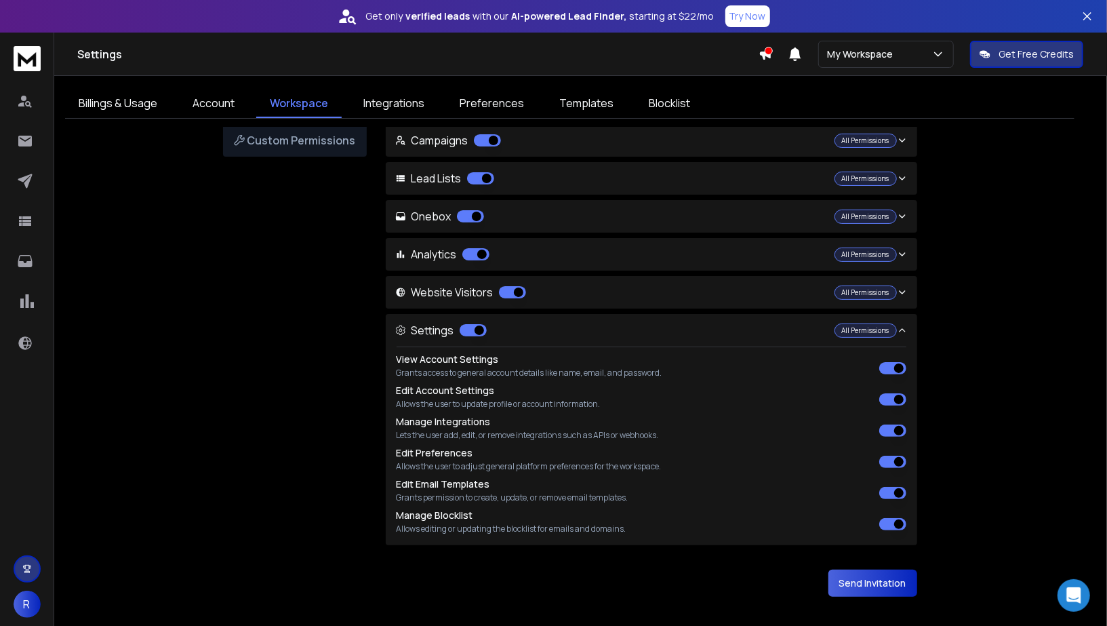
click at [853, 580] on button "Send Invitation" at bounding box center [872, 582] width 89 height 27
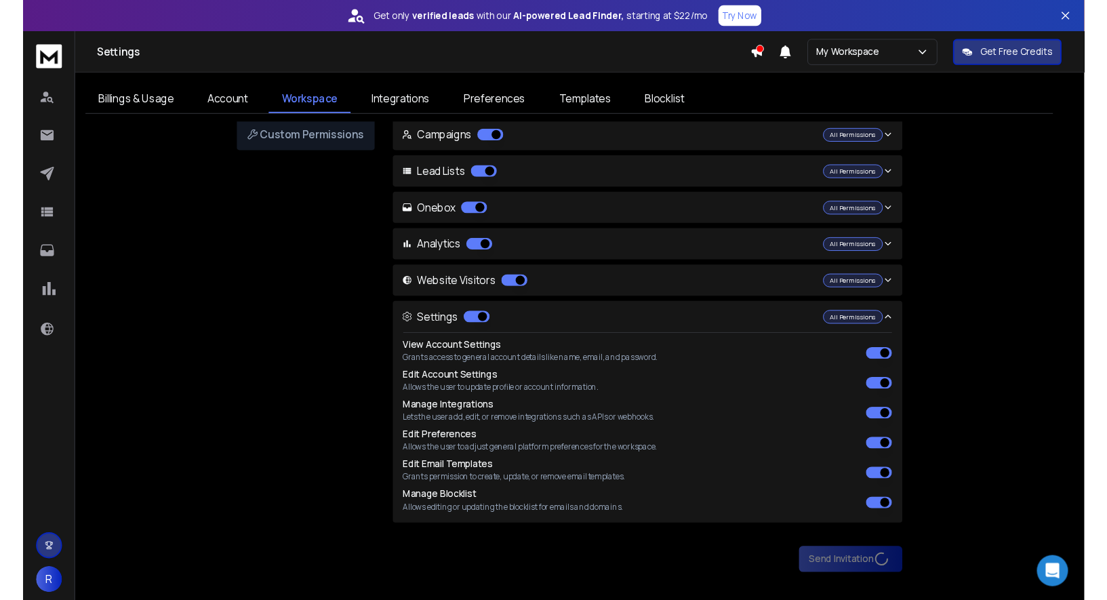
scroll to position [0, 0]
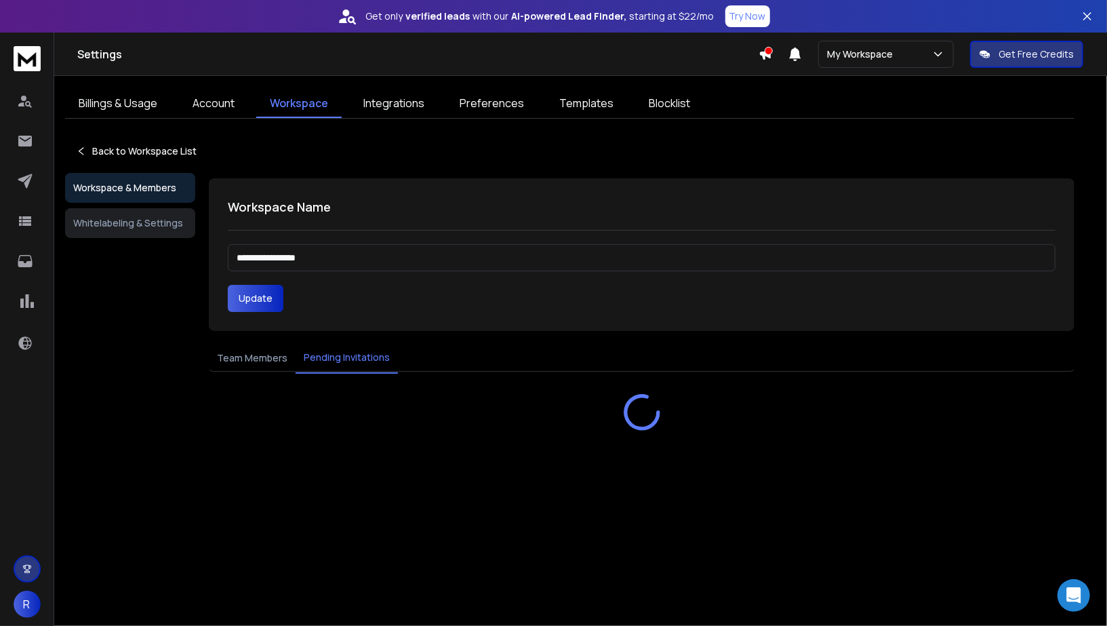
click at [353, 363] on button "Pending Invitations" at bounding box center [347, 357] width 102 height 31
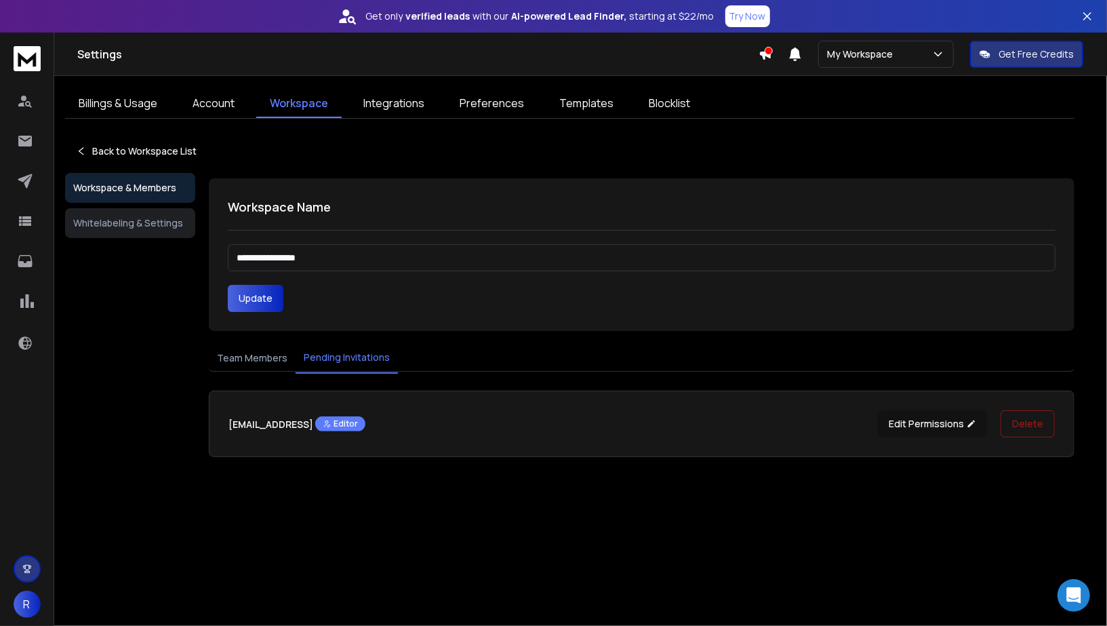
click at [281, 363] on button "Team Members" at bounding box center [252, 358] width 87 height 30
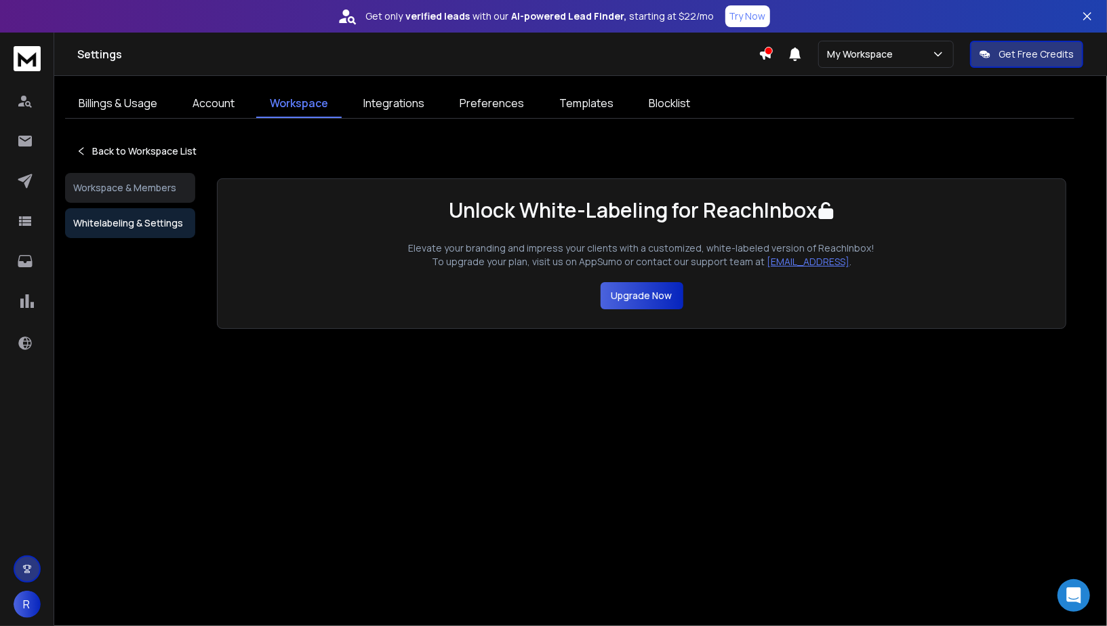
click at [148, 219] on button "Whitelabeling & Settings" at bounding box center [130, 223] width 130 height 30
click at [149, 182] on button "Workspace & Members" at bounding box center [130, 188] width 130 height 30
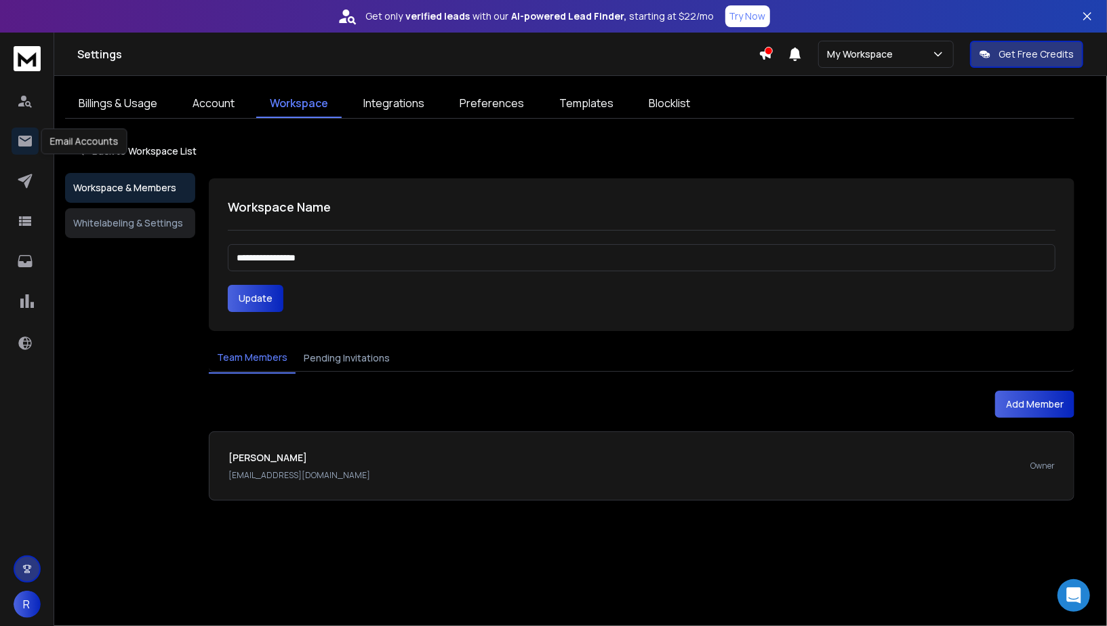
click at [29, 142] on icon at bounding box center [25, 141] width 14 height 11
